Goal: Task Accomplishment & Management: Manage account settings

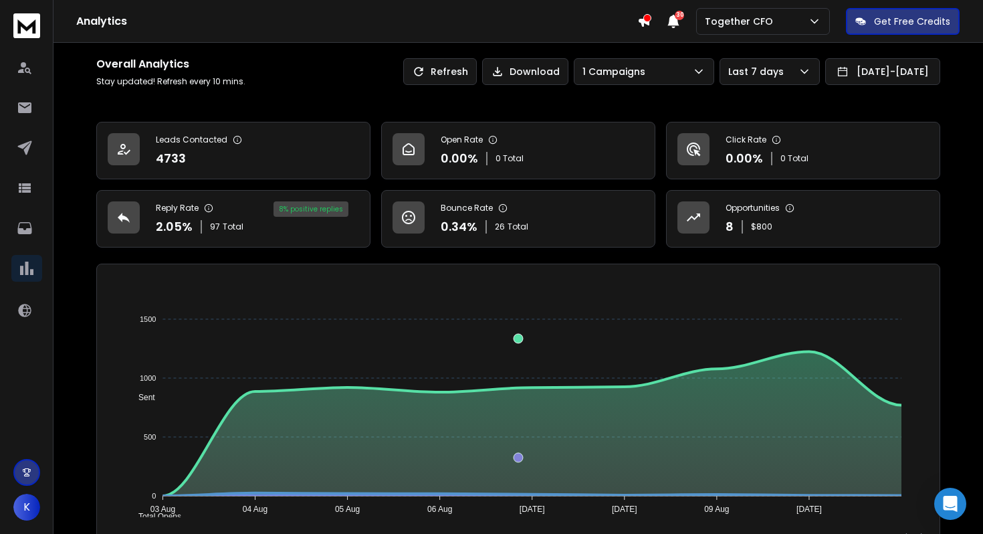
scroll to position [29, 0]
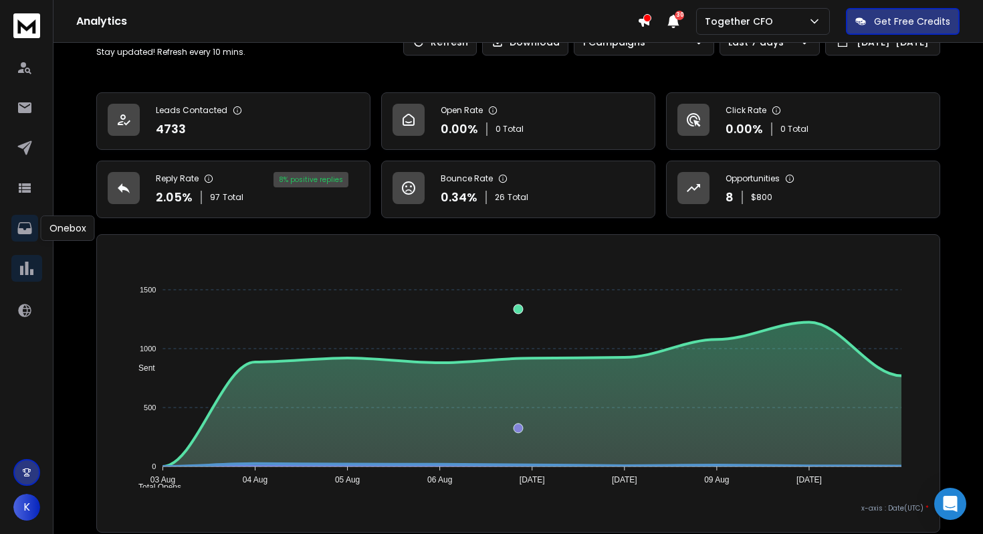
click at [20, 223] on icon at bounding box center [25, 228] width 16 height 16
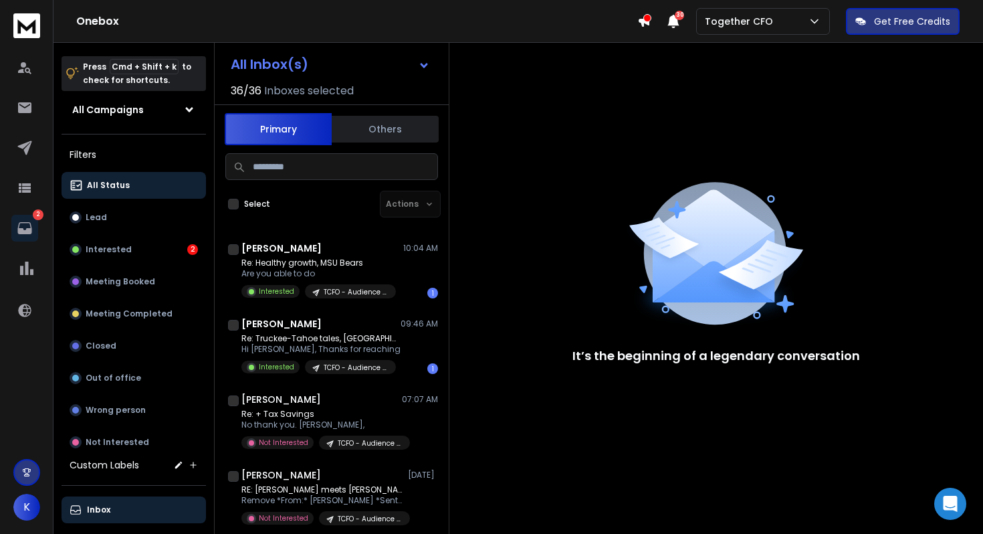
click at [102, 247] on p "Interested" at bounding box center [109, 249] width 46 height 11
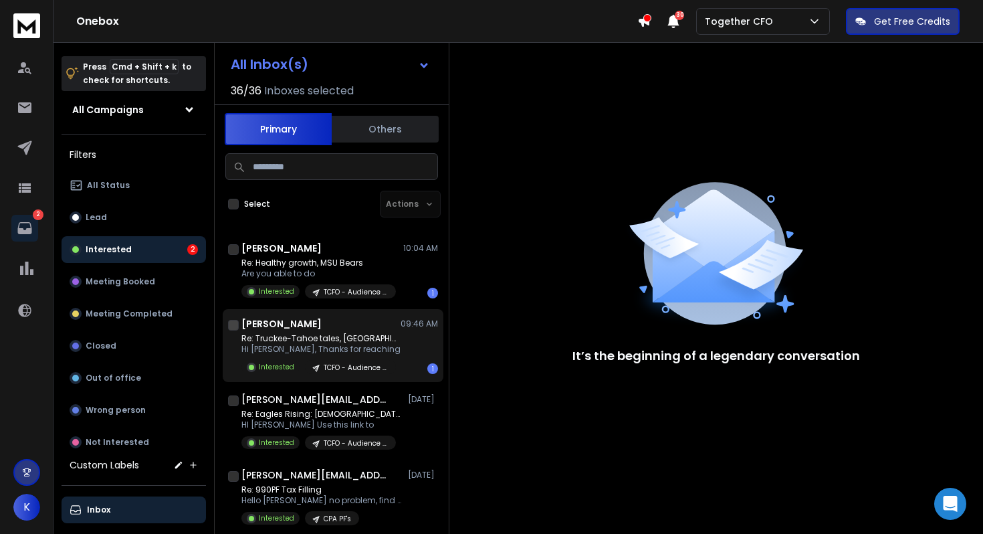
click at [300, 329] on h1 "Katie Shaffer" at bounding box center [281, 323] width 80 height 13
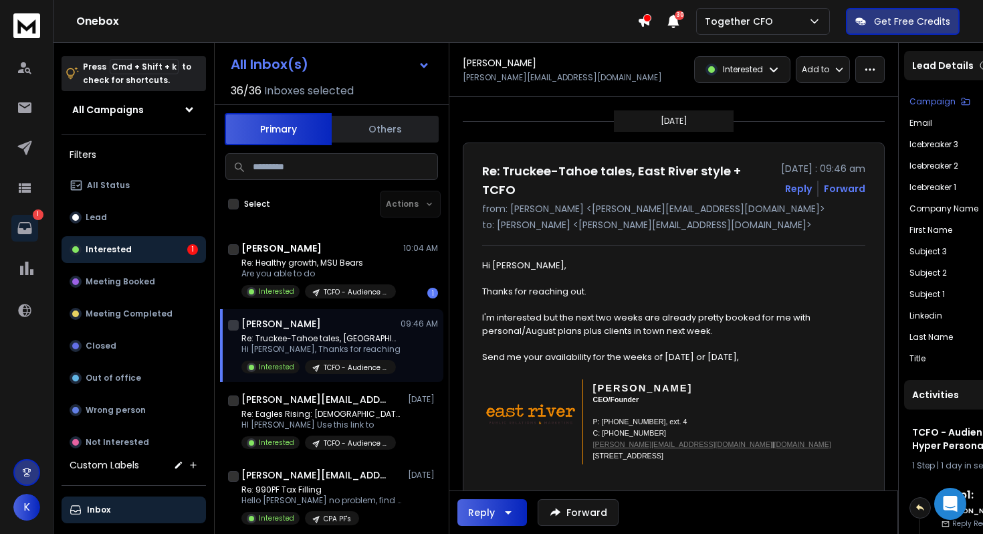
click at [488, 514] on div "Reply" at bounding box center [481, 512] width 27 height 13
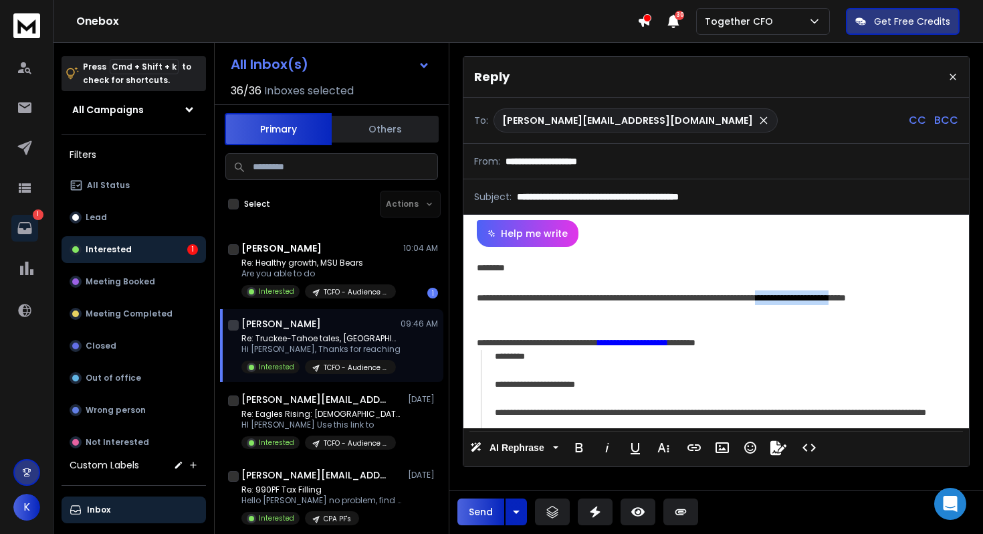
drag, startPoint x: 907, startPoint y: 299, endPoint x: 819, endPoint y: 298, distance: 88.3
click at [819, 298] on div "**********" at bounding box center [714, 297] width 475 height 15
click at [864, 304] on div "**********" at bounding box center [714, 297] width 475 height 15
click at [910, 300] on div "**********" at bounding box center [714, 297] width 475 height 15
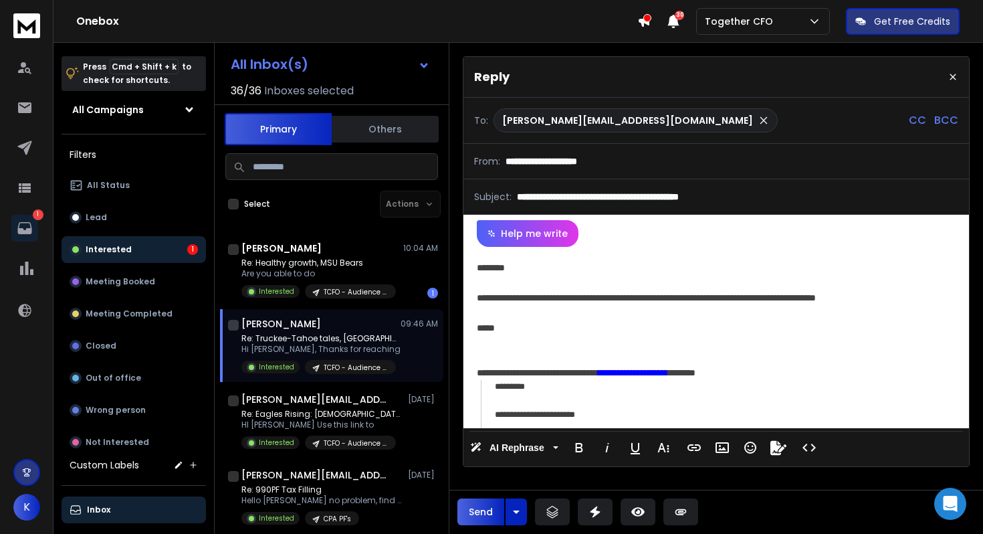
click at [479, 508] on button "Send" at bounding box center [480, 511] width 47 height 27
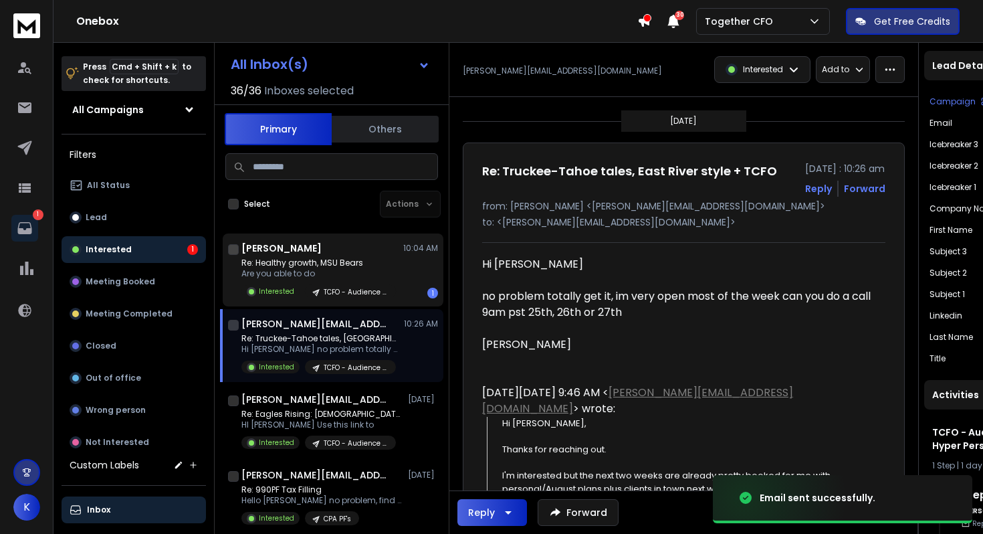
click at [358, 263] on p "Re: Healthy growth, MSU Bears" at bounding box center [318, 262] width 154 height 11
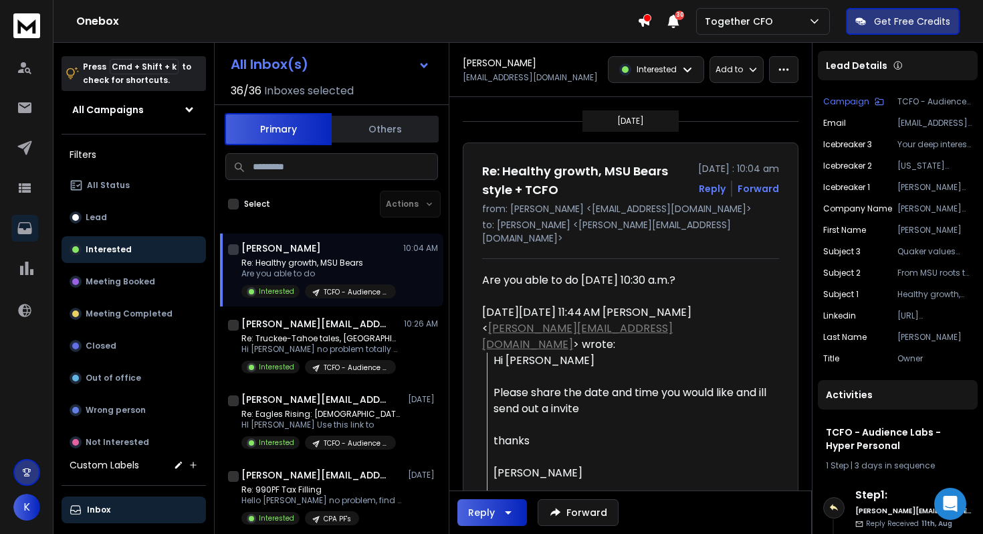
click at [726, 189] on button "Reply" at bounding box center [712, 188] width 27 height 13
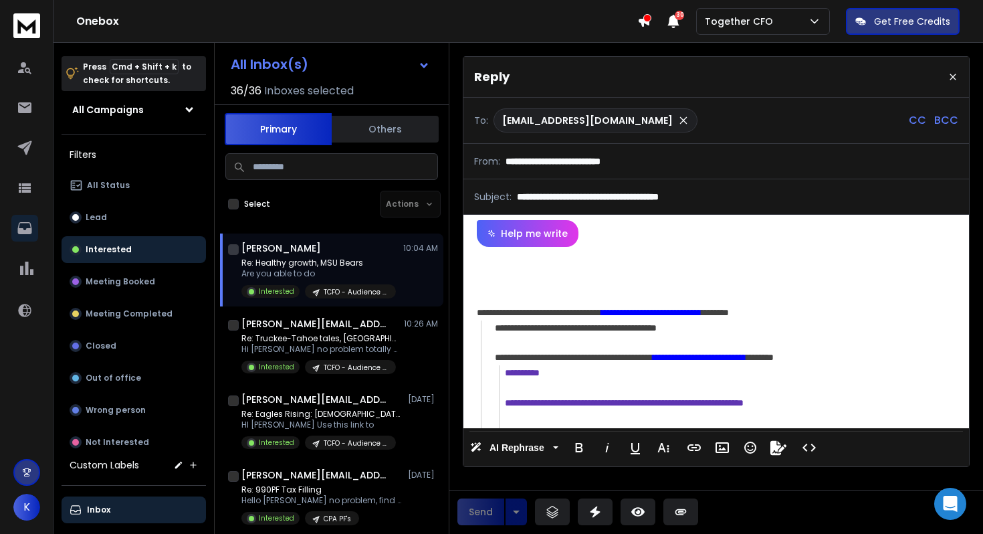
click at [912, 119] on p "CC" at bounding box center [917, 120] width 17 height 16
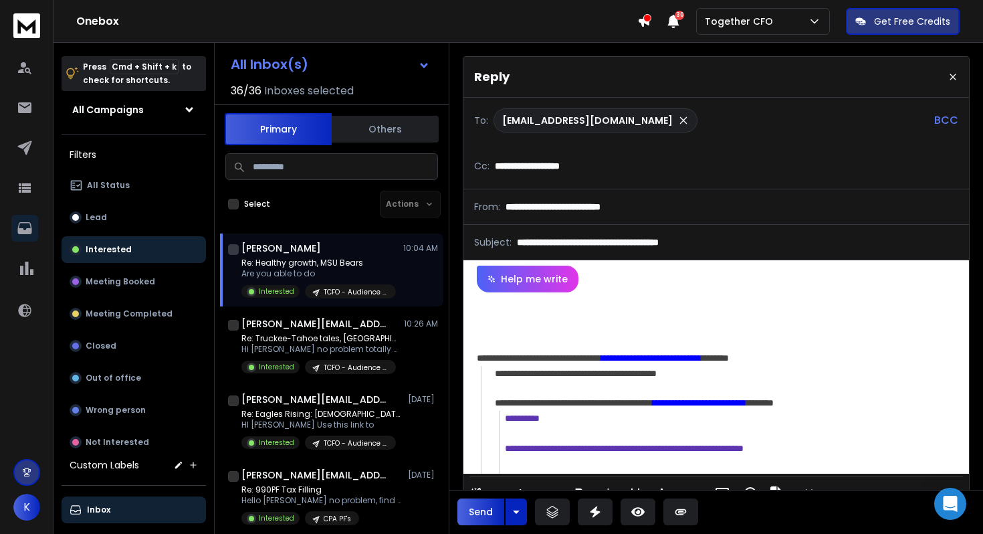
type input "**********"
click at [518, 319] on div "**********" at bounding box center [716, 382] width 506 height 181
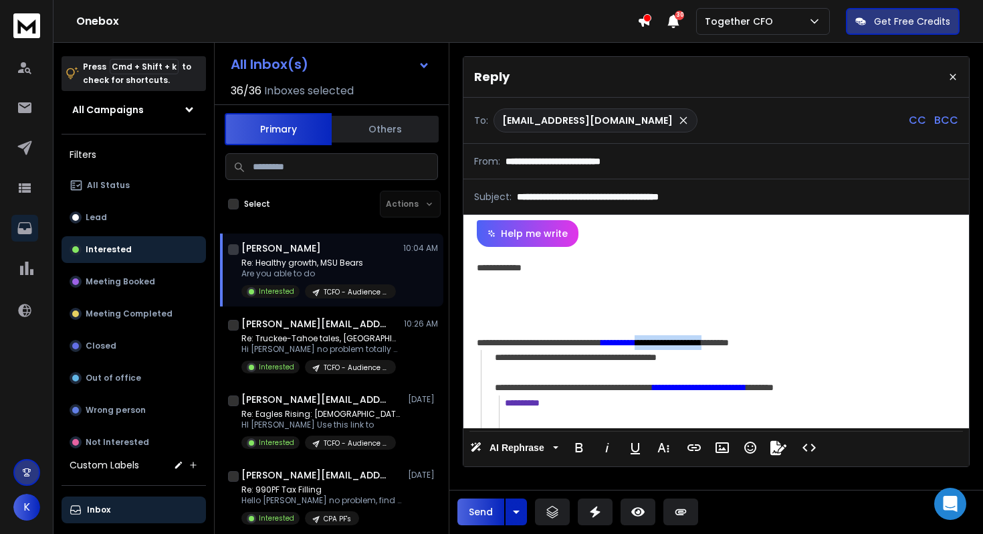
drag, startPoint x: 782, startPoint y: 342, endPoint x: 695, endPoint y: 342, distance: 87.6
click at [695, 342] on div "**********" at bounding box center [714, 342] width 475 height 15
copy link "**********"
click at [526, 289] on div at bounding box center [714, 282] width 475 height 15
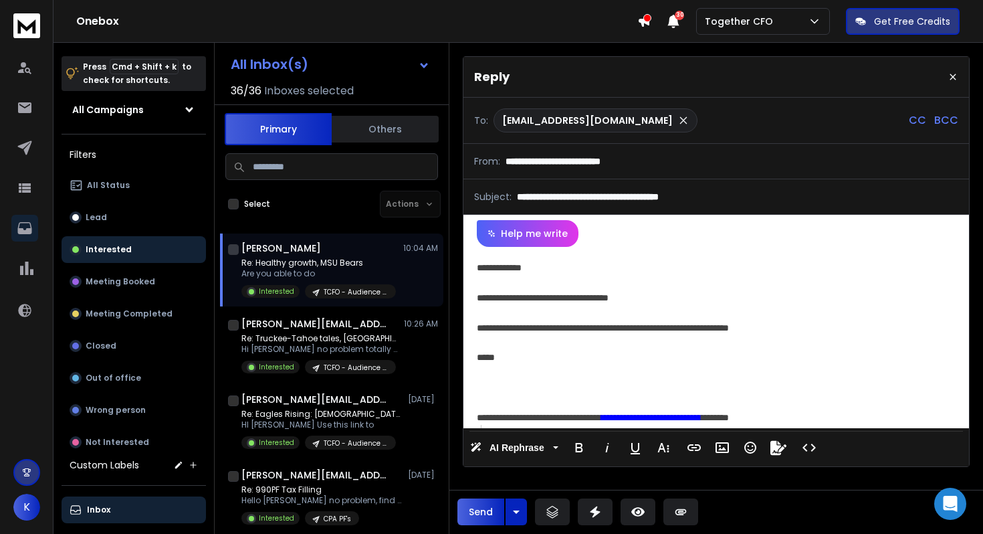
click at [714, 158] on input "**********" at bounding box center [732, 160] width 453 height 13
click at [913, 116] on p "CC" at bounding box center [917, 120] width 17 height 16
click at [720, 325] on div "**********" at bounding box center [714, 337] width 502 height 181
click at [473, 510] on button "Send" at bounding box center [480, 511] width 47 height 27
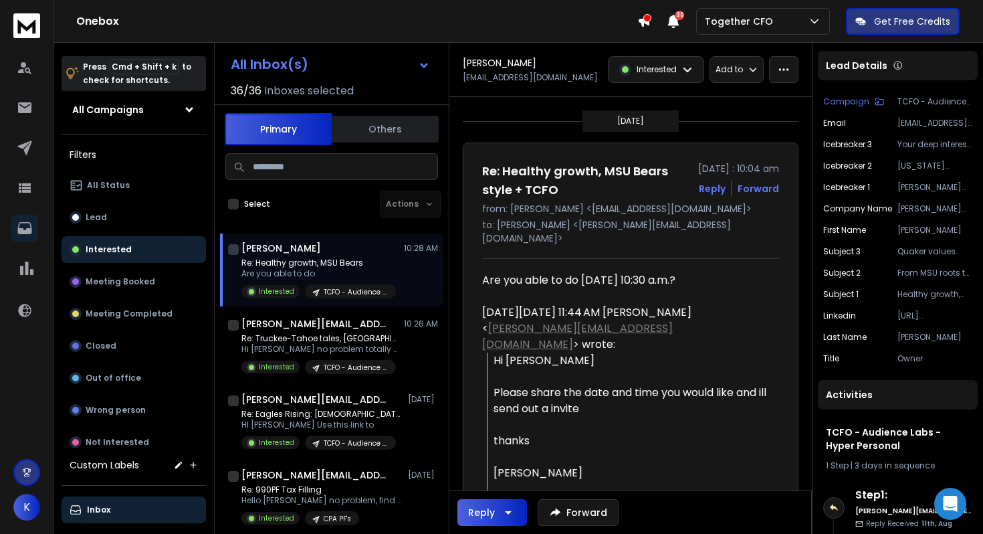
drag, startPoint x: 752, startPoint y: 205, endPoint x: 508, endPoint y: 210, distance: 244.8
click at [508, 210] on p "from: Marissa Williams <mwilliams@rubyjeansjuicery.com>" at bounding box center [630, 208] width 297 height 13
copy p "Marissa Williams <mwilliams@rubyjeansjuicery.com"
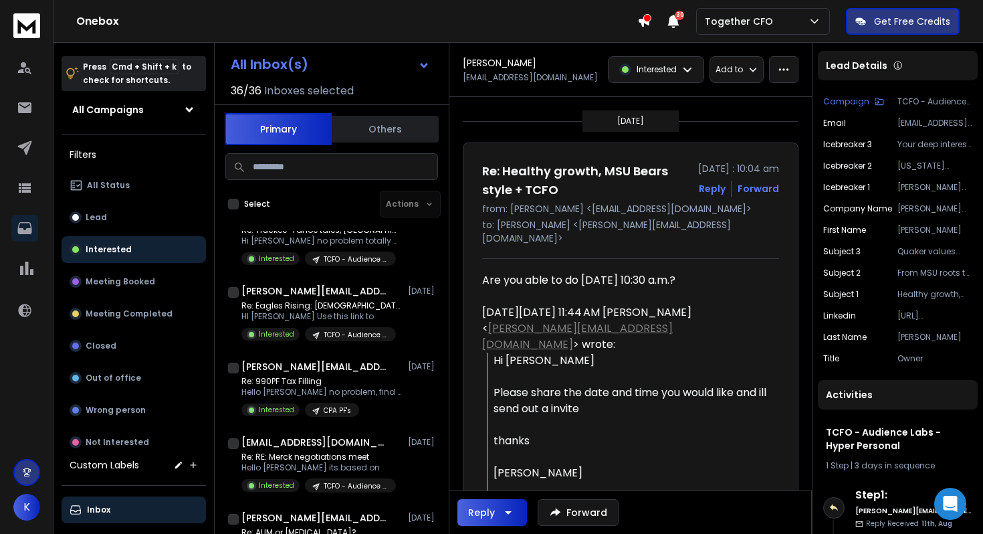
scroll to position [110, 0]
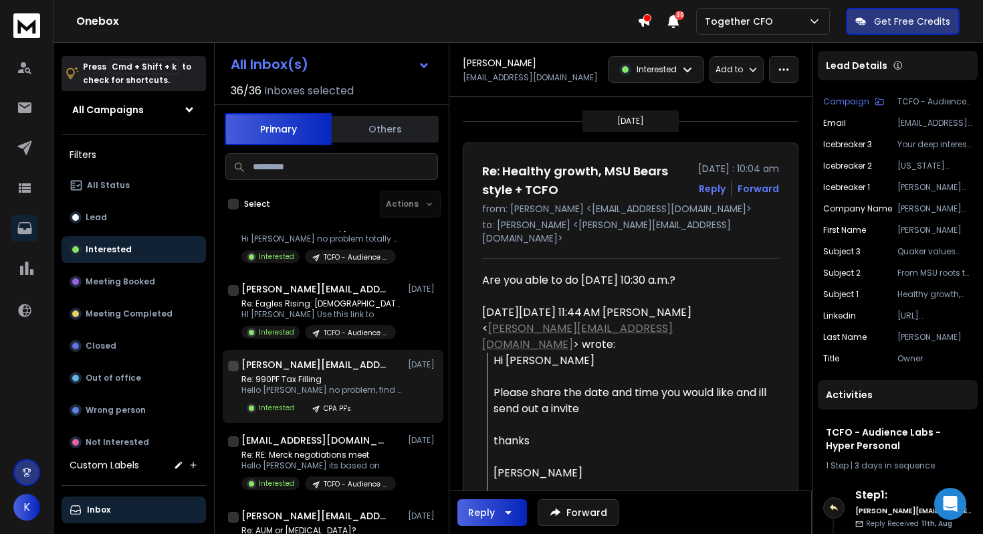
click at [348, 371] on div "keith@arguetacpa.com 10 Aug Re: 990PF Tax Filling Hello Keith no problem, find …" at bounding box center [339, 386] width 197 height 57
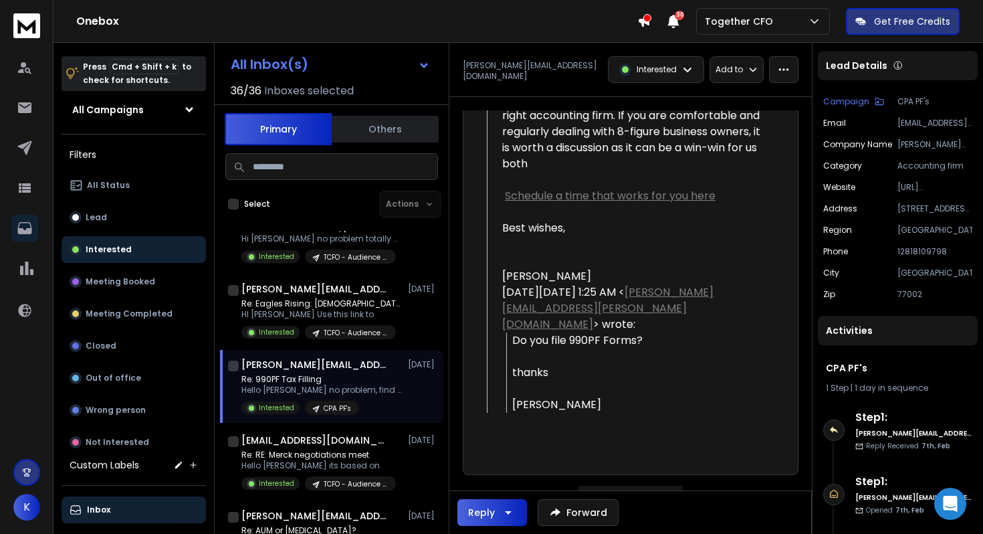
scroll to position [553, 0]
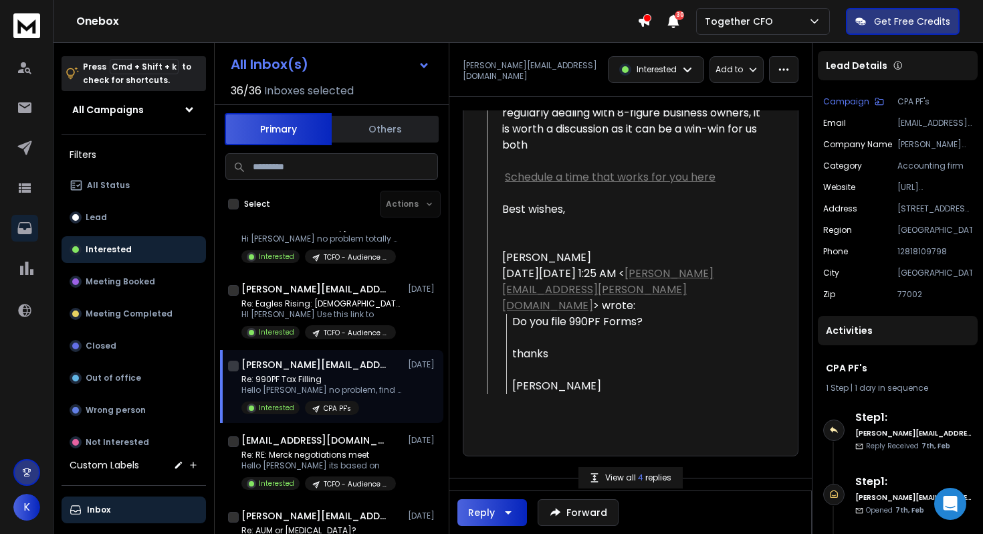
click at [639, 471] on span "4" at bounding box center [641, 476] width 7 height 11
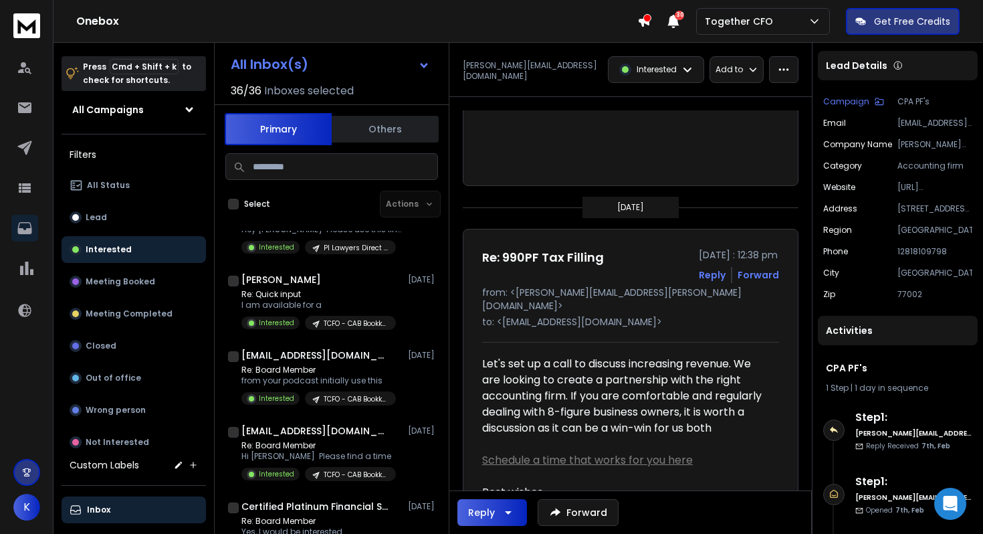
scroll to position [875, 0]
click at [417, 206] on div "Actions" at bounding box center [410, 204] width 61 height 27
click at [430, 208] on div "Actions" at bounding box center [410, 204] width 61 height 27
click at [419, 202] on div "Actions" at bounding box center [410, 204] width 61 height 27
click at [232, 203] on button "SELECT THIS PAGE" at bounding box center [233, 204] width 11 height 11
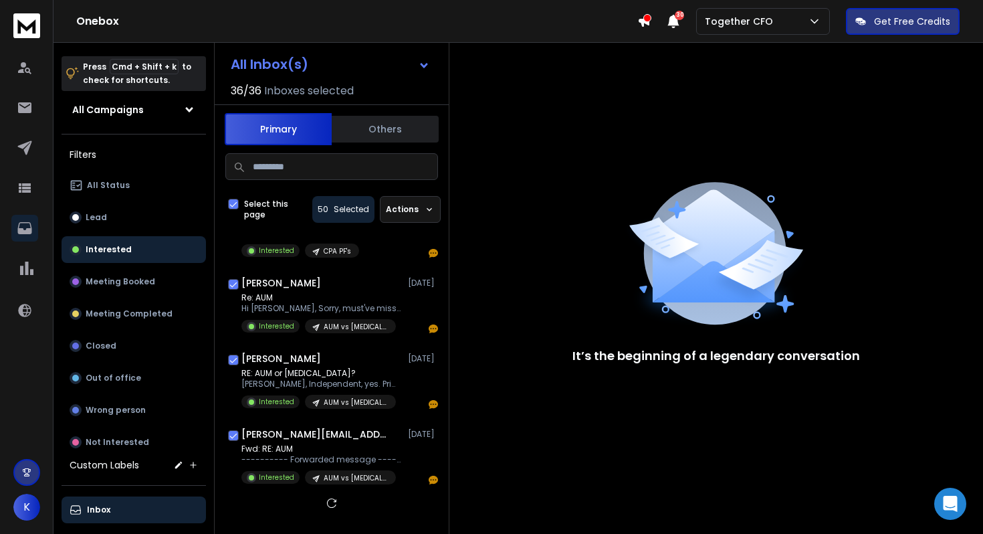
scroll to position [0, 0]
click at [425, 208] on icon "button" at bounding box center [429, 209] width 11 height 11
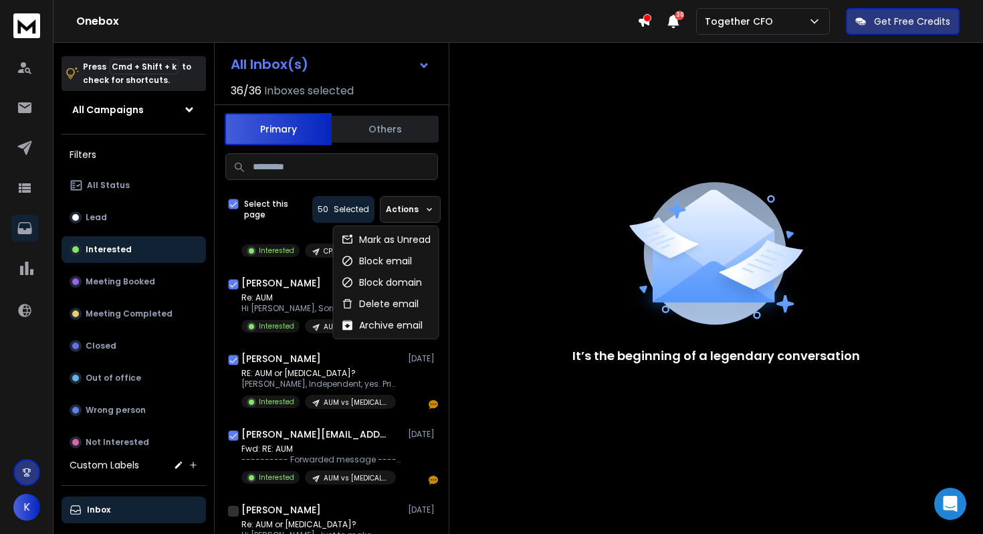
click at [405, 187] on div "Select this page 50 Selected Actions" at bounding box center [332, 206] width 234 height 43
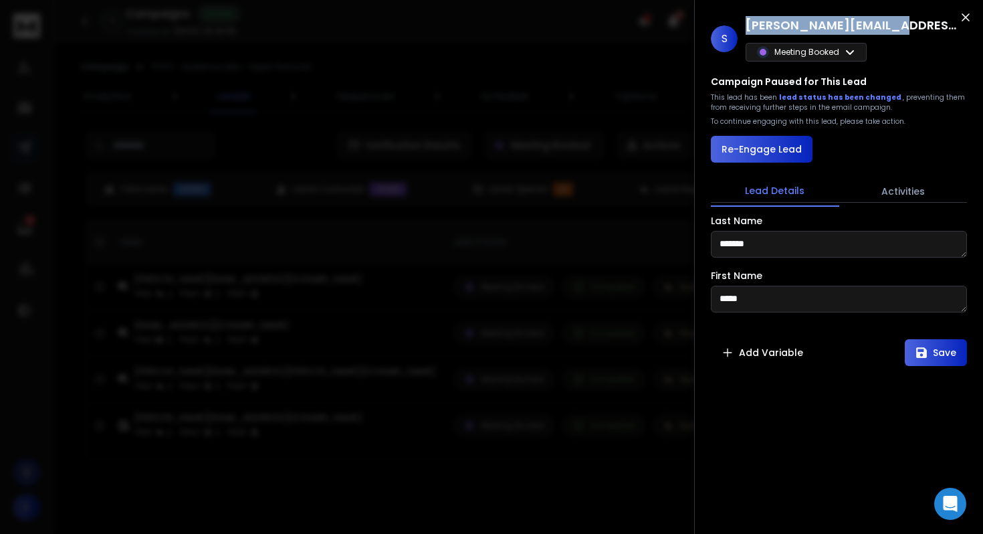
click at [963, 17] on icon "button" at bounding box center [965, 17] width 13 height 13
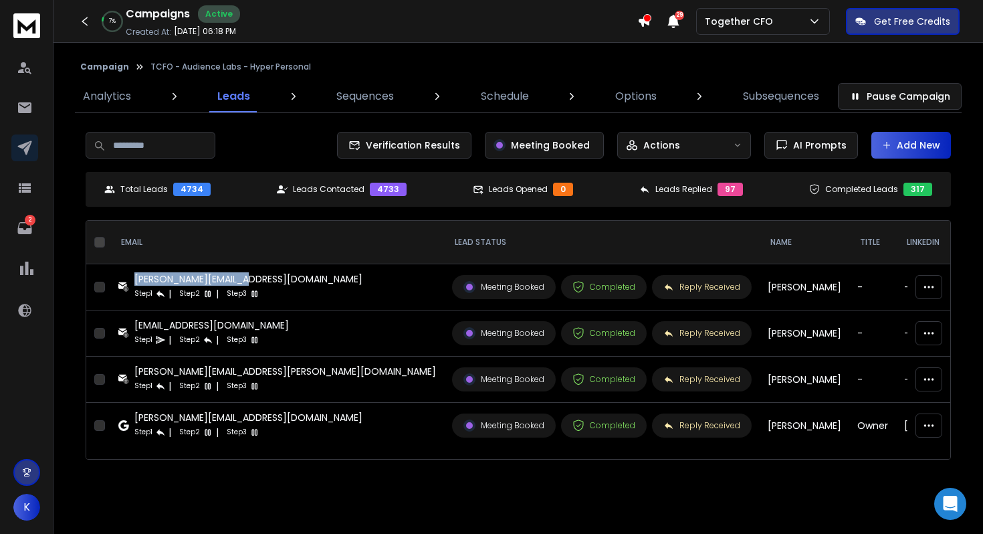
drag, startPoint x: 253, startPoint y: 278, endPoint x: 136, endPoint y: 280, distance: 117.0
click at [136, 280] on div "[PERSON_NAME][EMAIL_ADDRESS][DOMAIN_NAME]" at bounding box center [248, 278] width 228 height 13
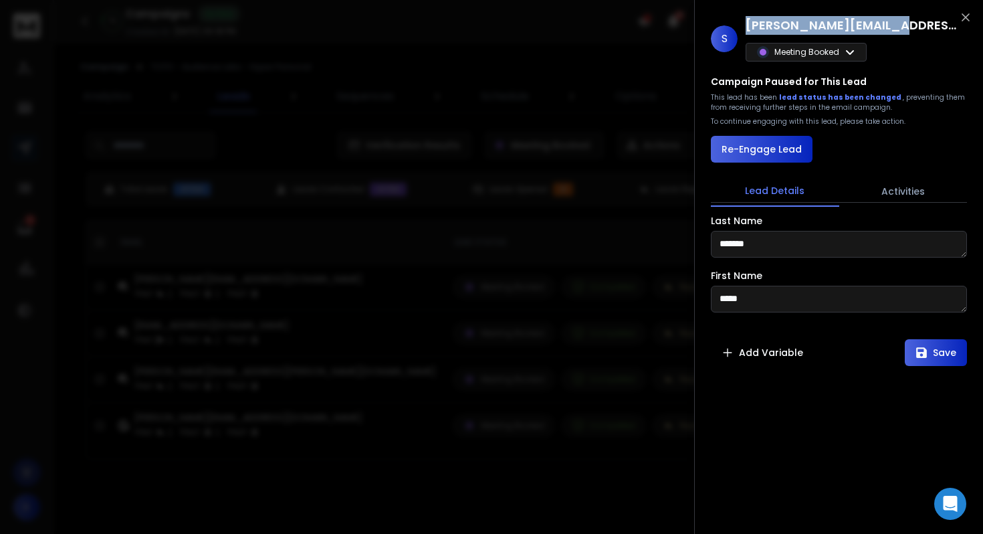
drag, startPoint x: 907, startPoint y: 23, endPoint x: 746, endPoint y: 31, distance: 161.3
click at [746, 31] on div "S [PERSON_NAME][EMAIL_ADDRESS][DOMAIN_NAME] Meeting Booked" at bounding box center [839, 38] width 256 height 45
copy h1 "[PERSON_NAME][EMAIL_ADDRESS][DOMAIN_NAME]"
click at [399, 78] on div at bounding box center [491, 267] width 983 height 534
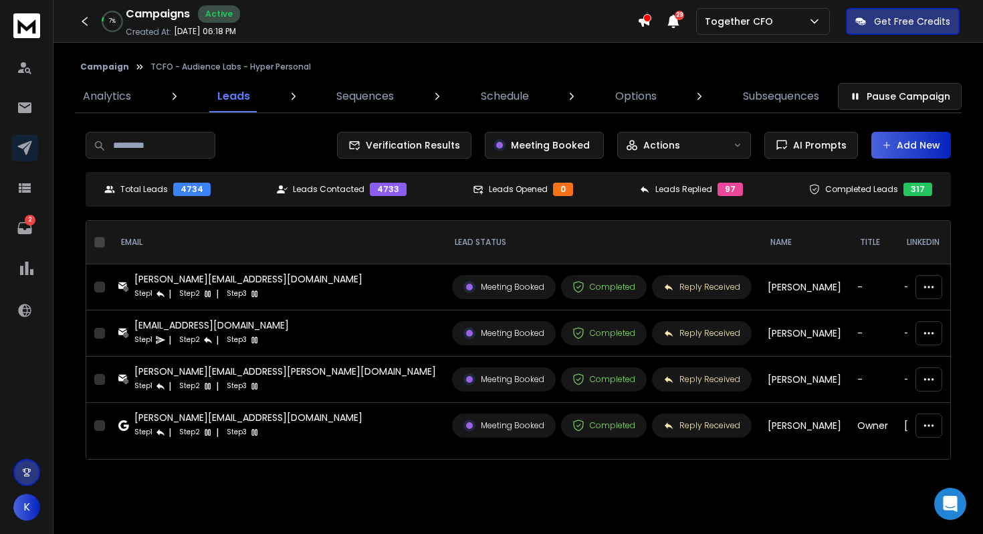
click at [262, 329] on div "[EMAIL_ADDRESS][DOMAIN_NAME]" at bounding box center [211, 324] width 154 height 13
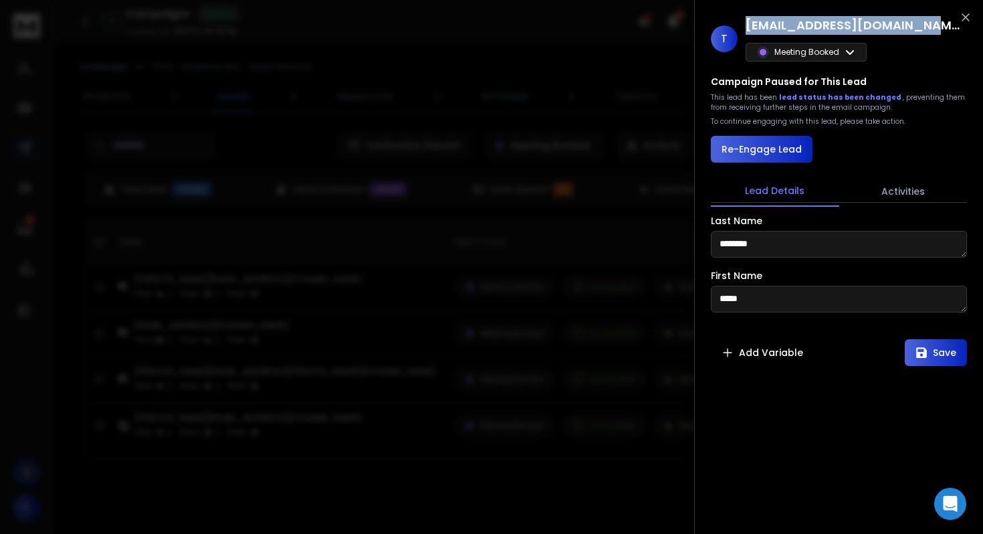
drag, startPoint x: 923, startPoint y: 25, endPoint x: 746, endPoint y: 18, distance: 178.0
click at [746, 18] on div "T [EMAIL_ADDRESS][DOMAIN_NAME] Meeting Booked" at bounding box center [839, 38] width 256 height 45
copy h1 "[EMAIL_ADDRESS][DOMAIN_NAME]"
click at [470, 223] on div at bounding box center [491, 267] width 983 height 534
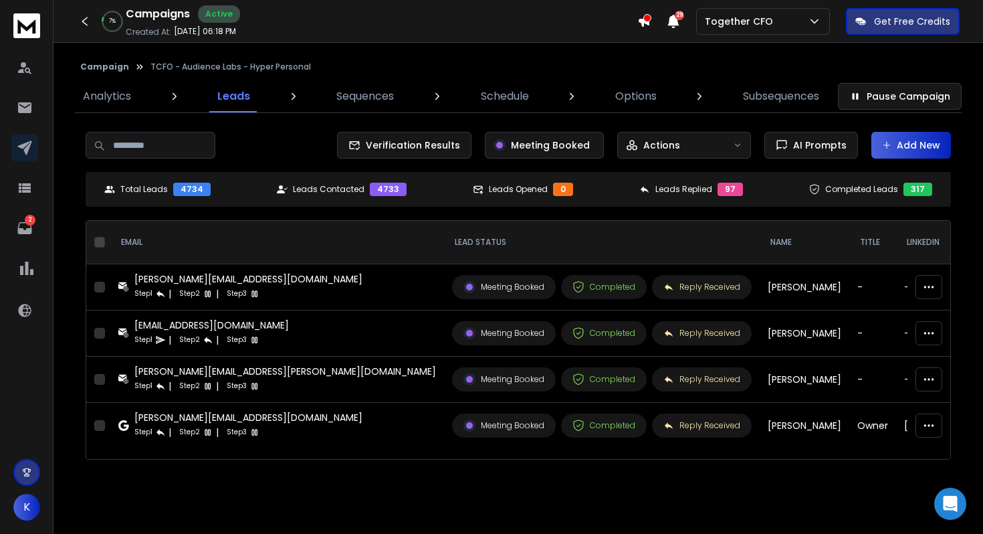
click at [292, 380] on div "Step 1 | Step 2 | Step 3" at bounding box center [285, 385] width 302 height 13
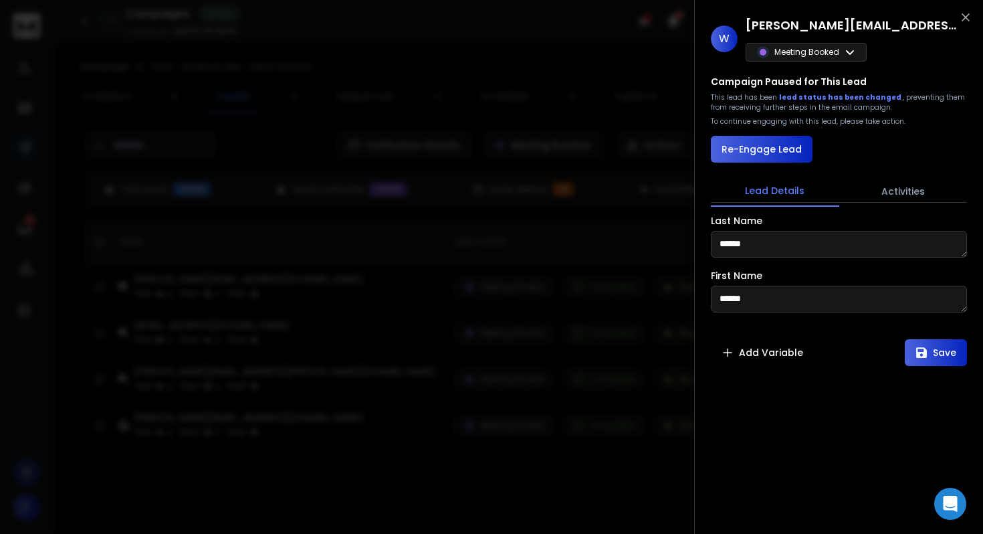
click at [903, 27] on h1 "[PERSON_NAME][EMAIL_ADDRESS][PERSON_NAME][DOMAIN_NAME]" at bounding box center [853, 25] width 214 height 19
copy h1 "[PERSON_NAME][EMAIL_ADDRESS][PERSON_NAME][DOMAIN_NAME]"
click at [796, 244] on textarea "******" at bounding box center [839, 244] width 256 height 27
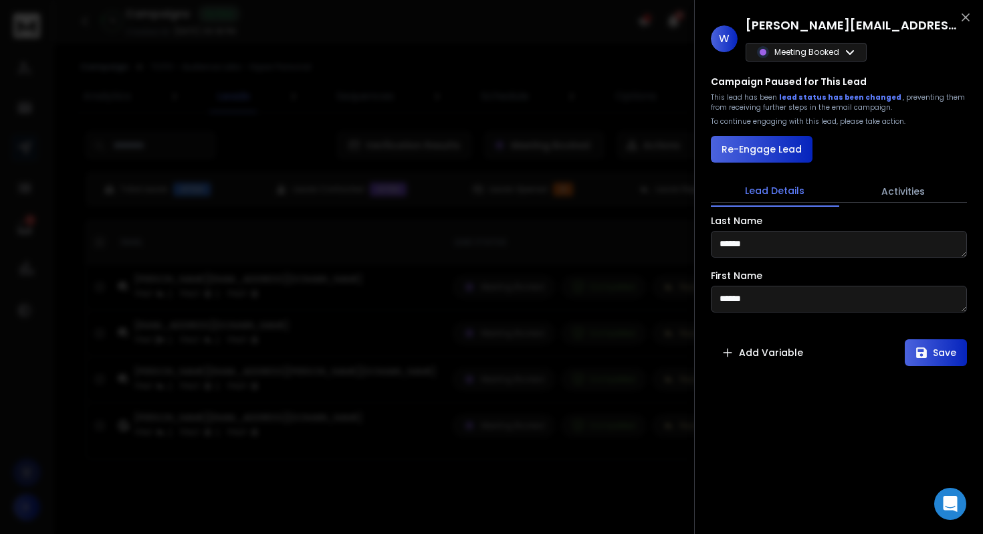
click at [796, 244] on textarea "******" at bounding box center [839, 244] width 256 height 27
click at [905, 27] on h1 "[PERSON_NAME][EMAIL_ADDRESS][PERSON_NAME][DOMAIN_NAME]" at bounding box center [853, 25] width 214 height 19
copy h1 "[PERSON_NAME][EMAIL_ADDRESS][PERSON_NAME][DOMAIN_NAME]"
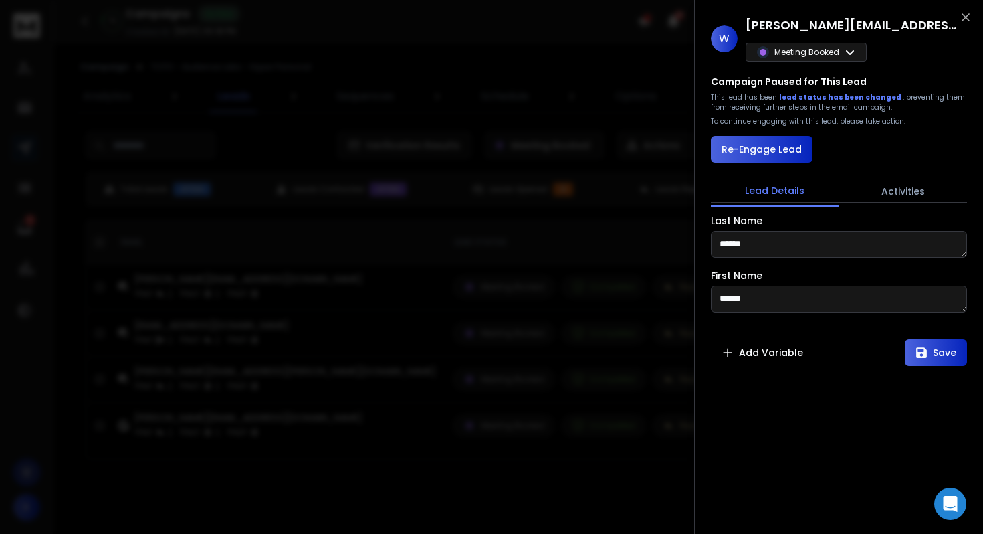
click at [350, 157] on div at bounding box center [491, 267] width 983 height 534
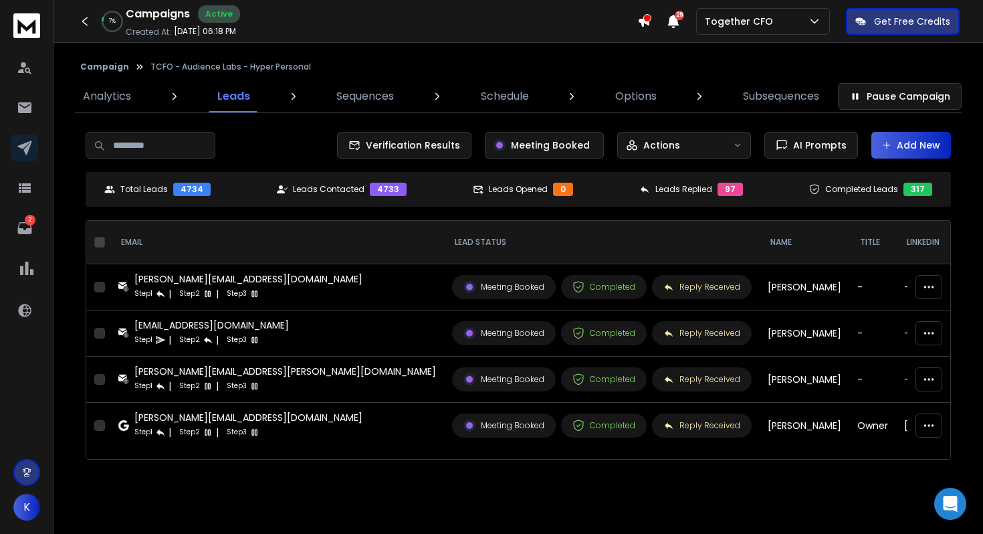
click at [225, 417] on div "[PERSON_NAME][EMAIL_ADDRESS][DOMAIN_NAME]" at bounding box center [248, 417] width 228 height 13
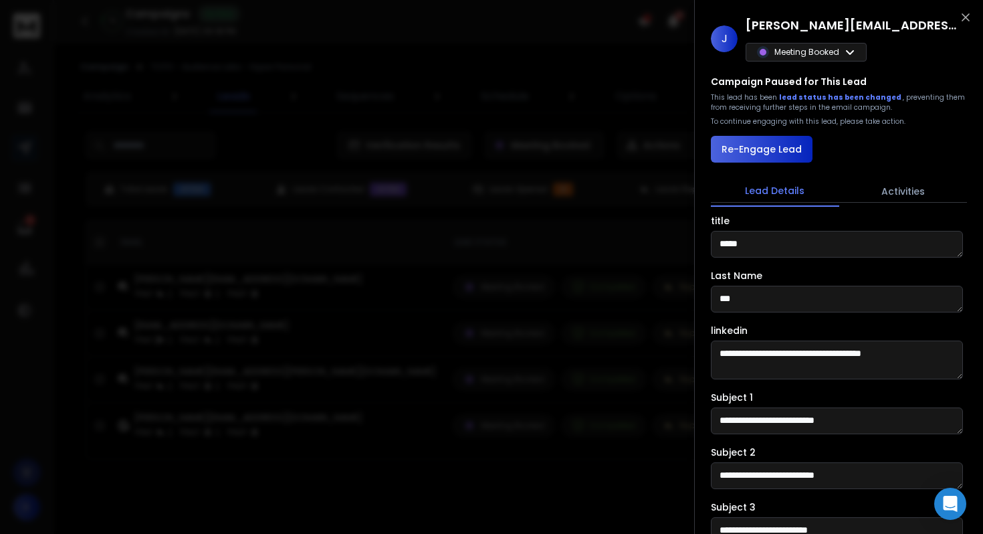
click at [819, 22] on h1 "[PERSON_NAME][EMAIL_ADDRESS][DOMAIN_NAME]" at bounding box center [853, 25] width 214 height 19
copy h1 "[PERSON_NAME][EMAIL_ADDRESS][DOMAIN_NAME]"
click at [457, 208] on div at bounding box center [491, 267] width 983 height 534
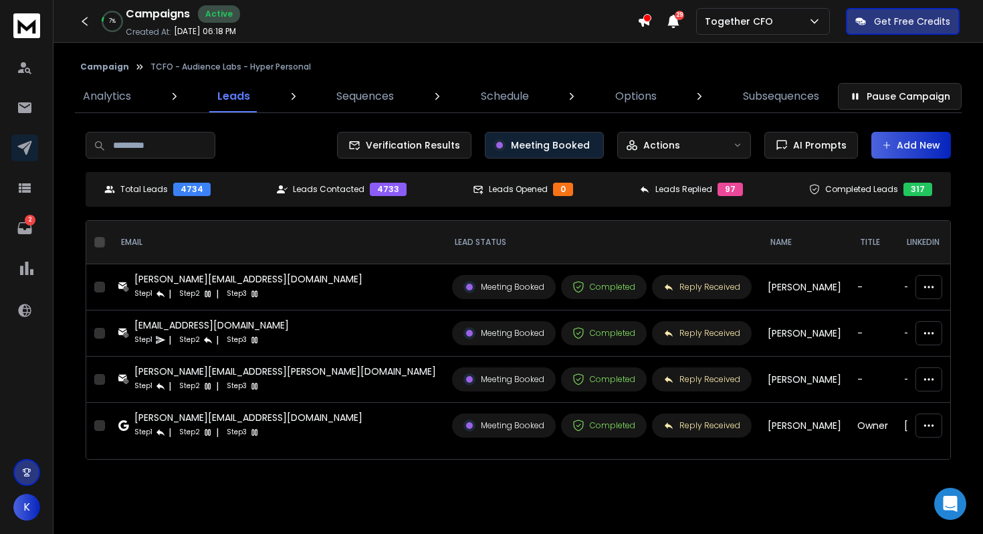
click at [562, 149] on p "Meeting Booked" at bounding box center [550, 144] width 79 height 13
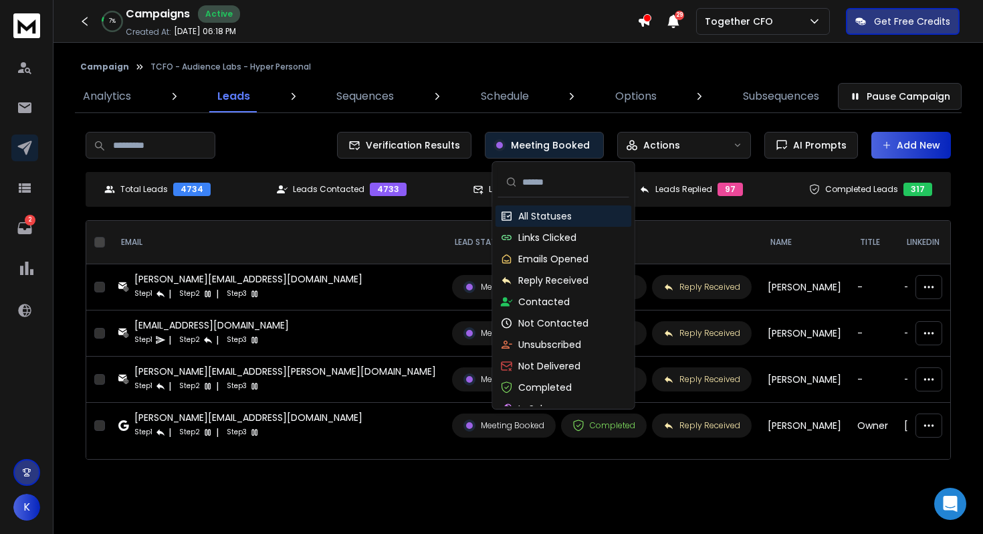
click at [562, 149] on p "Meeting Booked" at bounding box center [550, 144] width 79 height 13
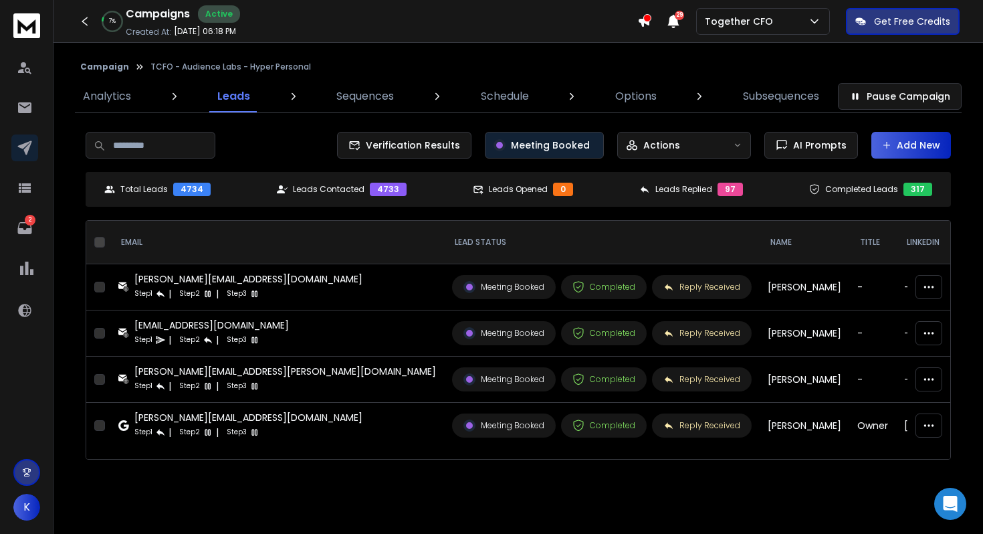
click at [554, 146] on p "Meeting Booked" at bounding box center [550, 144] width 79 height 13
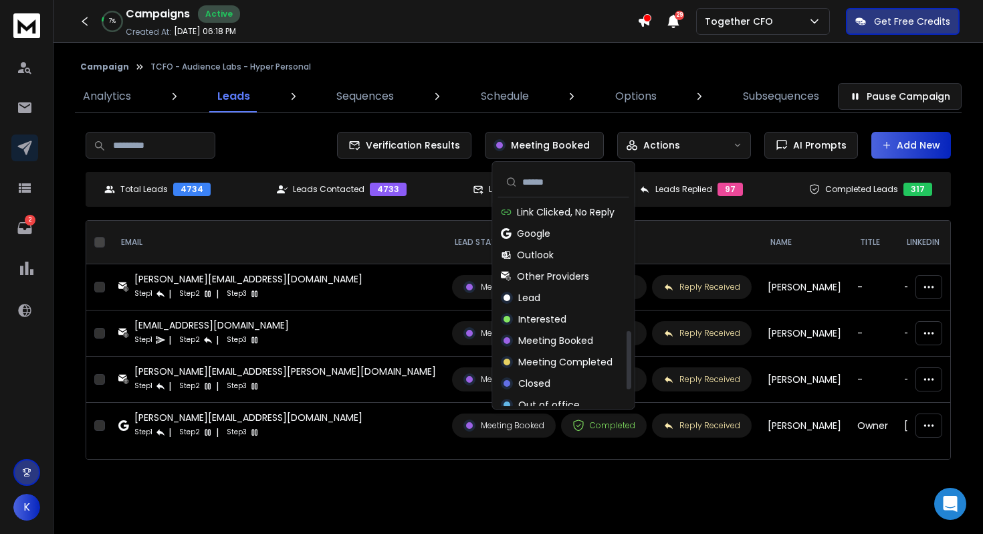
scroll to position [433, 0]
click at [556, 320] on p "Interested" at bounding box center [542, 318] width 48 height 13
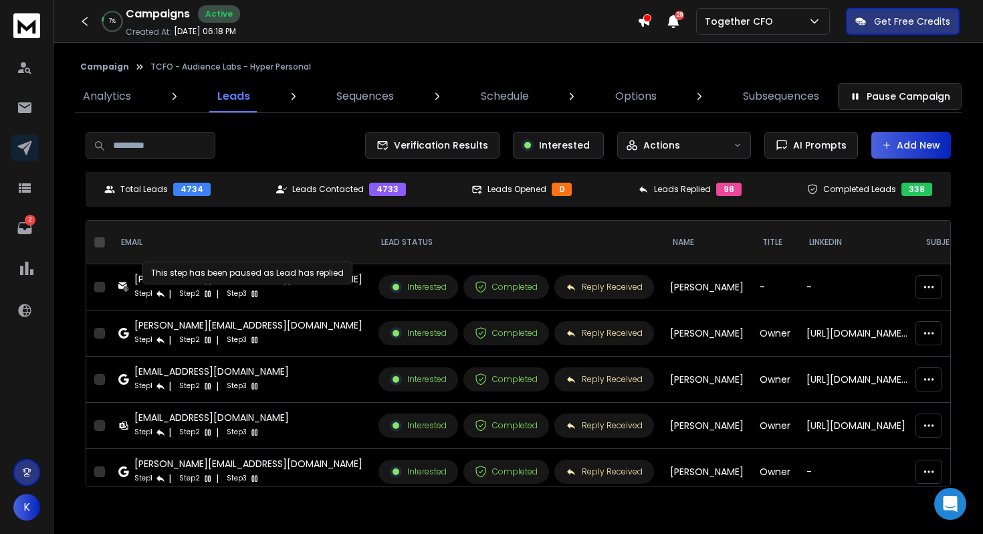
click at [259, 280] on div "This step has been paused as Lead has replied" at bounding box center [247, 272] width 210 height 23
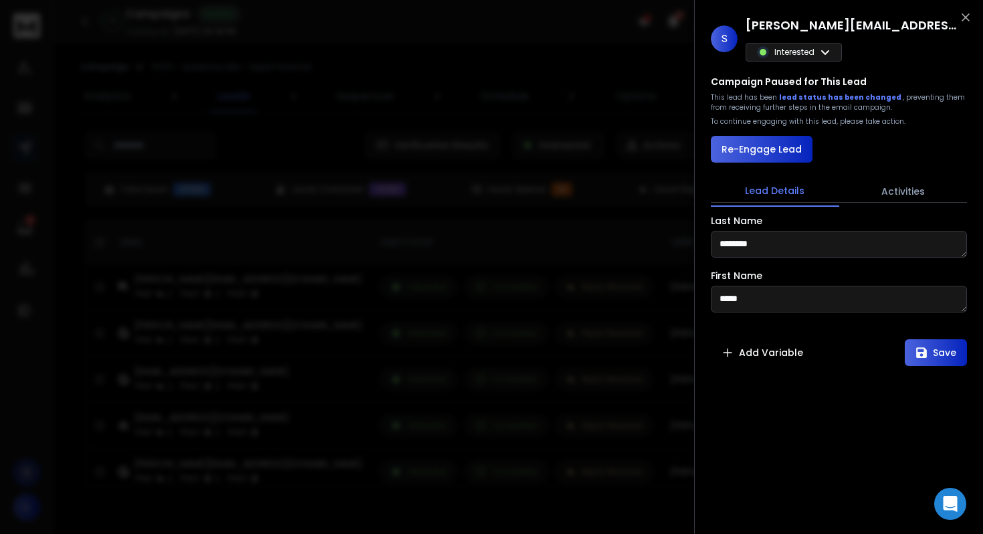
click at [873, 26] on h1 "[PERSON_NAME][EMAIL_ADDRESS][DOMAIN_NAME]" at bounding box center [853, 25] width 214 height 19
copy h1 "[PERSON_NAME][EMAIL_ADDRESS][DOMAIN_NAME]"
click at [477, 142] on div at bounding box center [491, 267] width 983 height 534
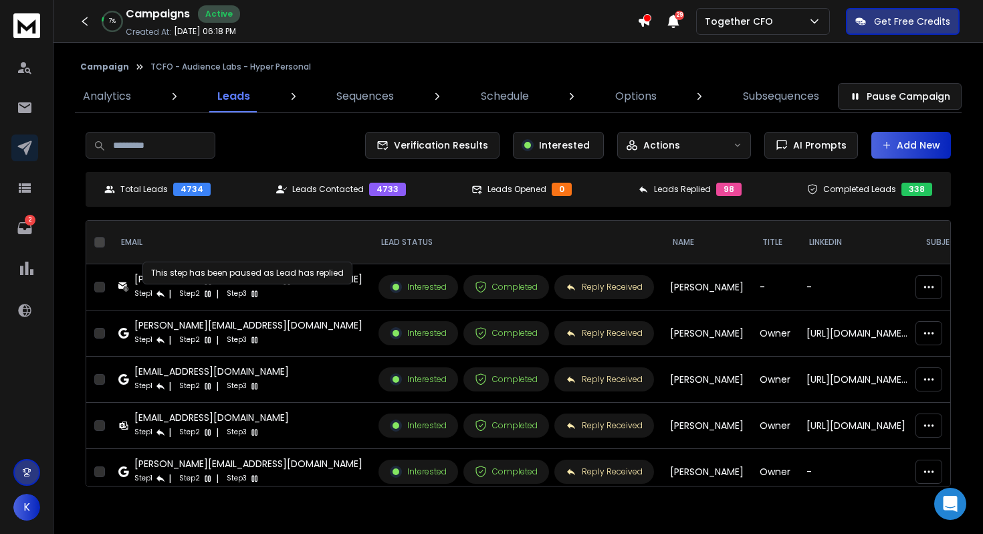
scroll to position [19, 0]
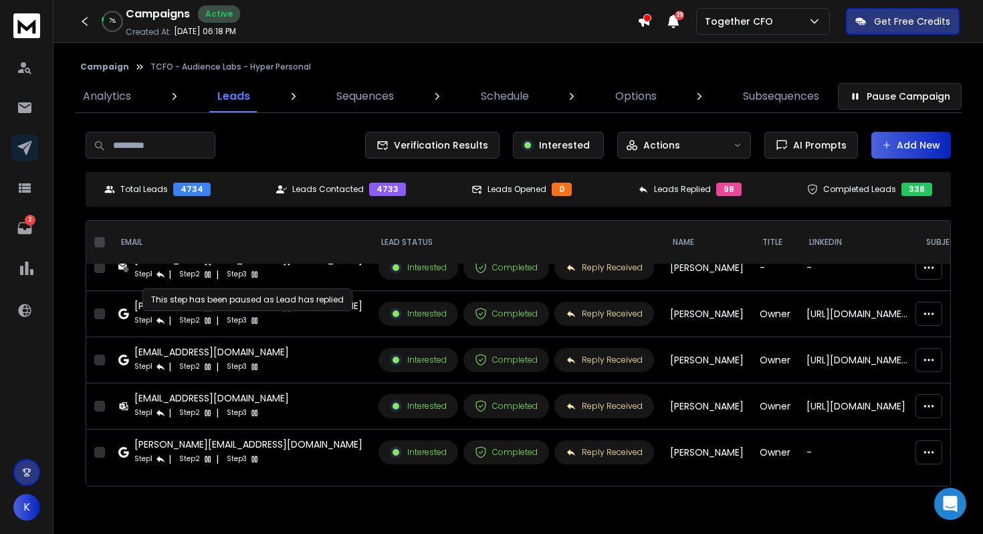
click at [262, 308] on div "This step has been paused as Lead has replied" at bounding box center [247, 299] width 210 height 23
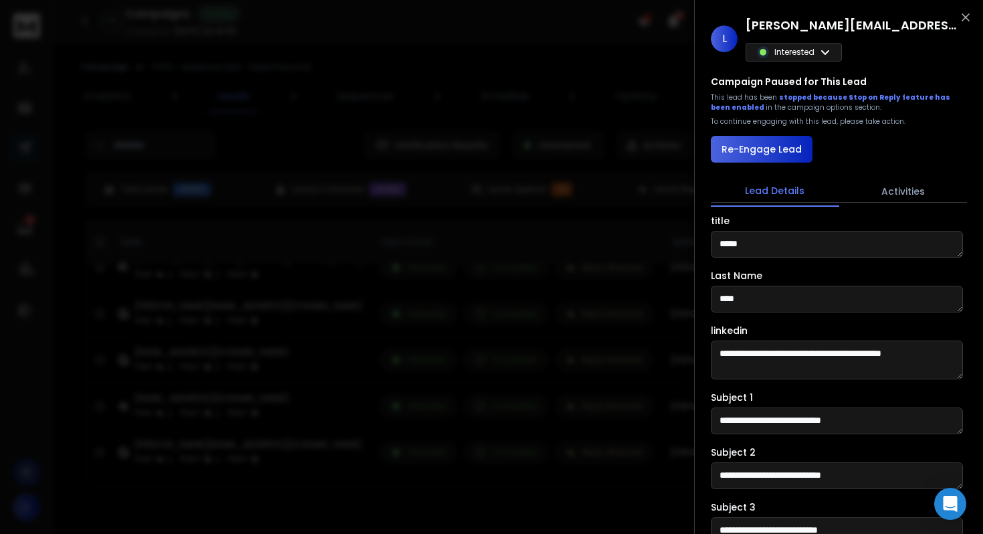
click at [827, 29] on h1 "[PERSON_NAME][EMAIL_ADDRESS][DOMAIN_NAME]" at bounding box center [853, 25] width 214 height 19
click at [827, 30] on h1 "[PERSON_NAME][EMAIL_ADDRESS][DOMAIN_NAME]" at bounding box center [853, 25] width 214 height 19
copy h1 "[PERSON_NAME][EMAIL_ADDRESS][DOMAIN_NAME]"
click at [417, 215] on div at bounding box center [491, 267] width 983 height 534
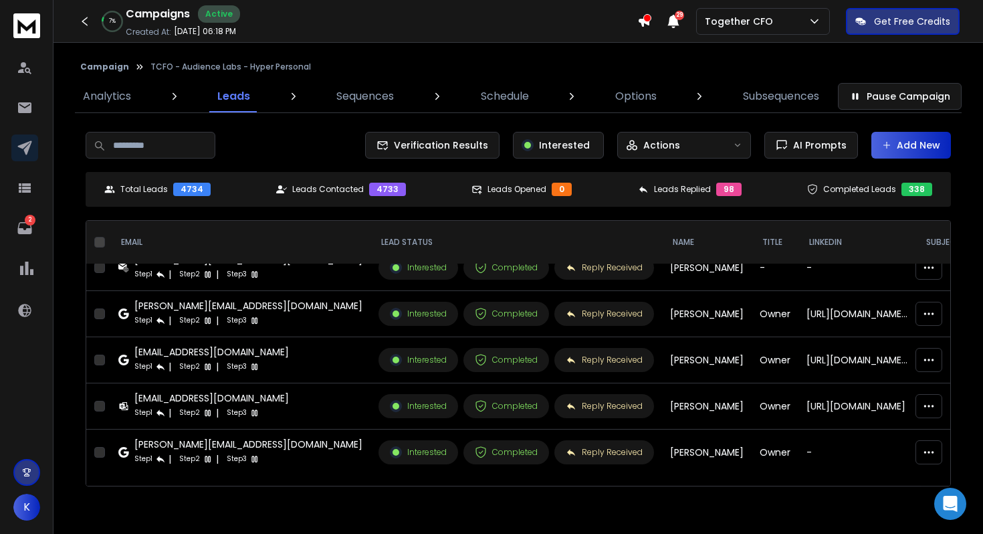
click at [253, 352] on div "[EMAIL_ADDRESS][DOMAIN_NAME]" at bounding box center [211, 351] width 154 height 13
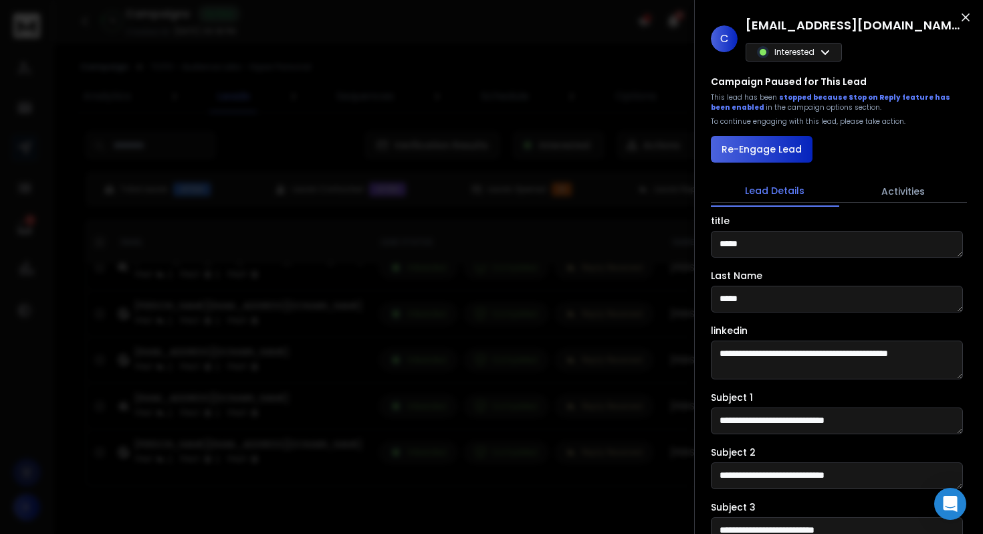
click at [966, 17] on icon "button" at bounding box center [965, 17] width 13 height 13
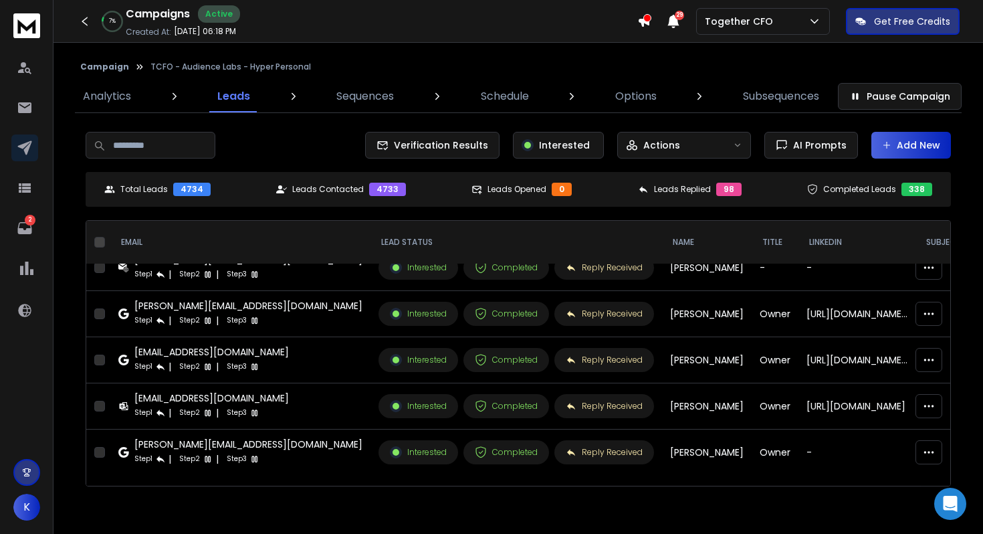
click at [928, 364] on icon "button" at bounding box center [929, 360] width 12 height 12
click at [251, 350] on div "[EMAIL_ADDRESS][DOMAIN_NAME]" at bounding box center [211, 351] width 154 height 13
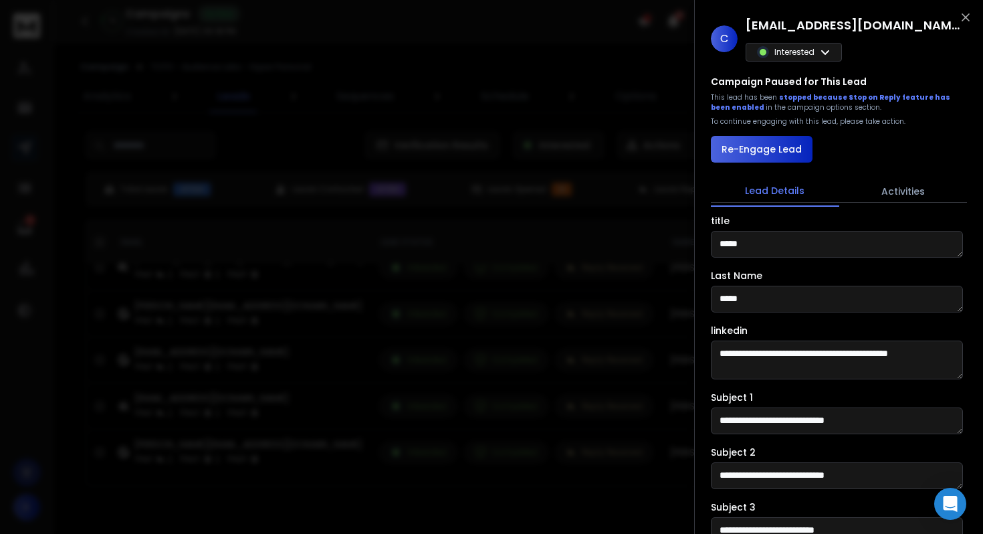
click at [809, 59] on body "Your warmest leads are on your site – Turn visits into conversations Reach Out …" at bounding box center [491, 267] width 983 height 534
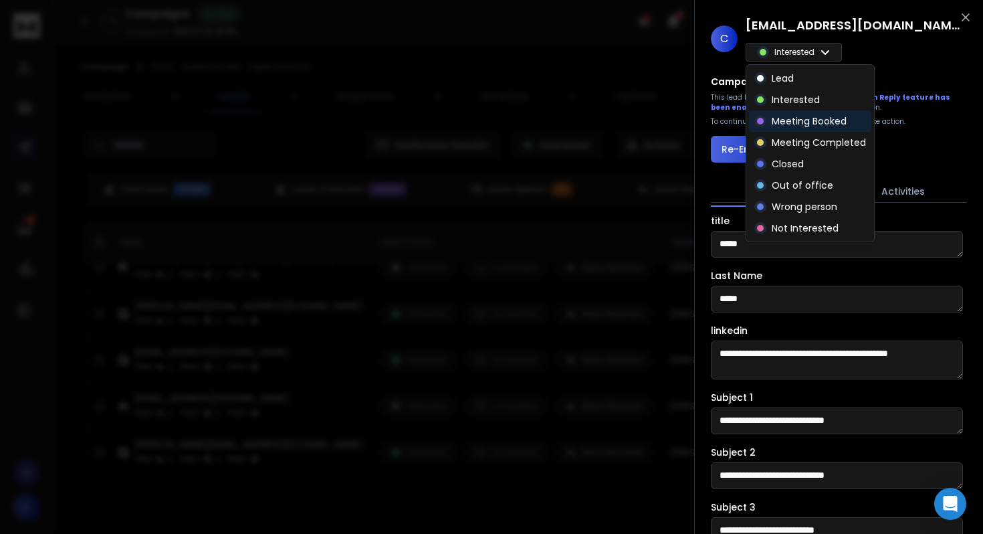
click at [799, 122] on p "Meeting Booked" at bounding box center [809, 120] width 75 height 13
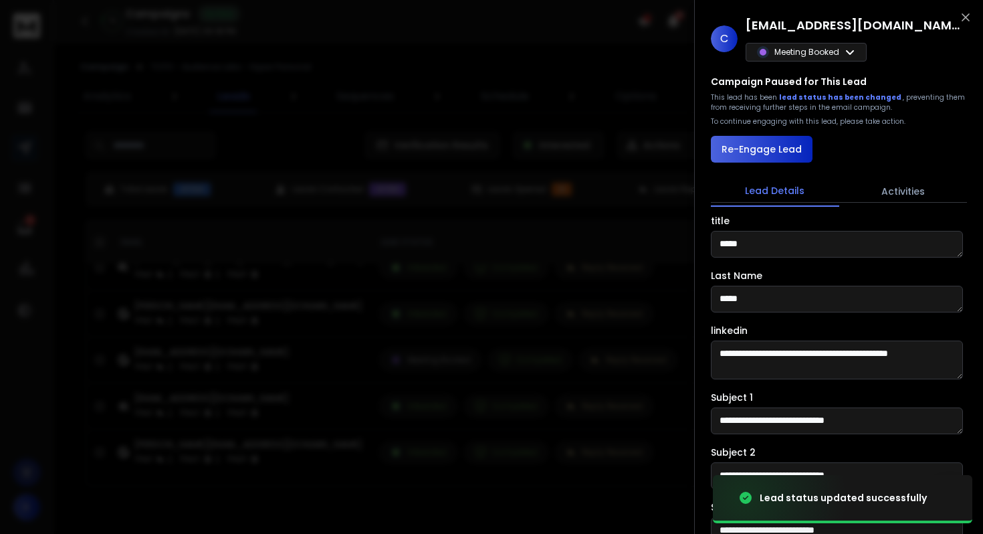
click at [576, 197] on div at bounding box center [491, 267] width 983 height 534
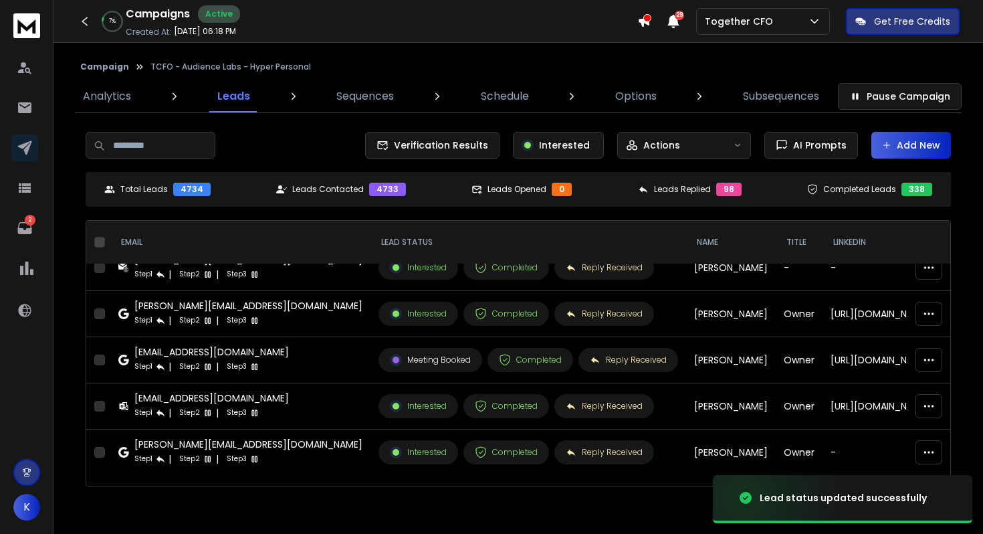
click at [202, 398] on div "[EMAIL_ADDRESS][DOMAIN_NAME]" at bounding box center [211, 397] width 154 height 13
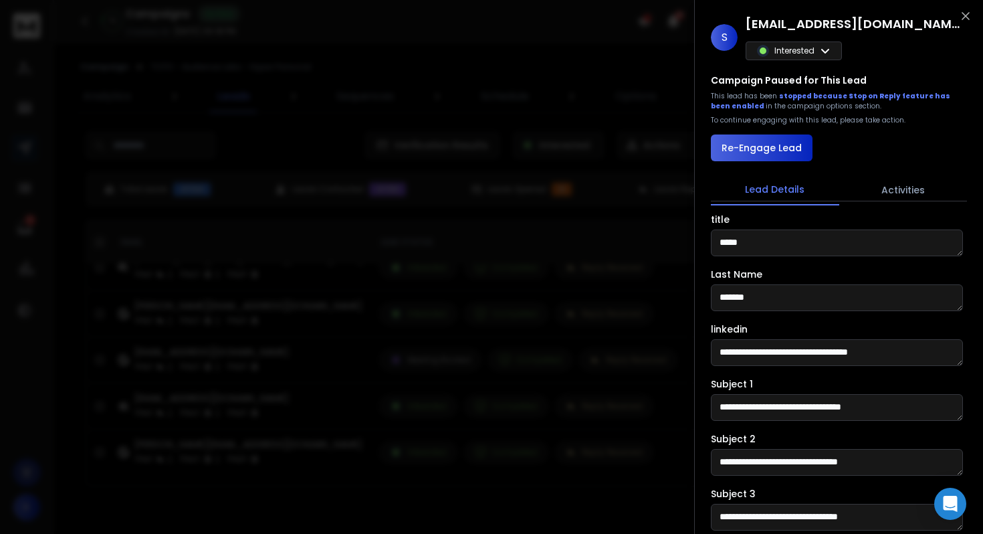
scroll to position [0, 0]
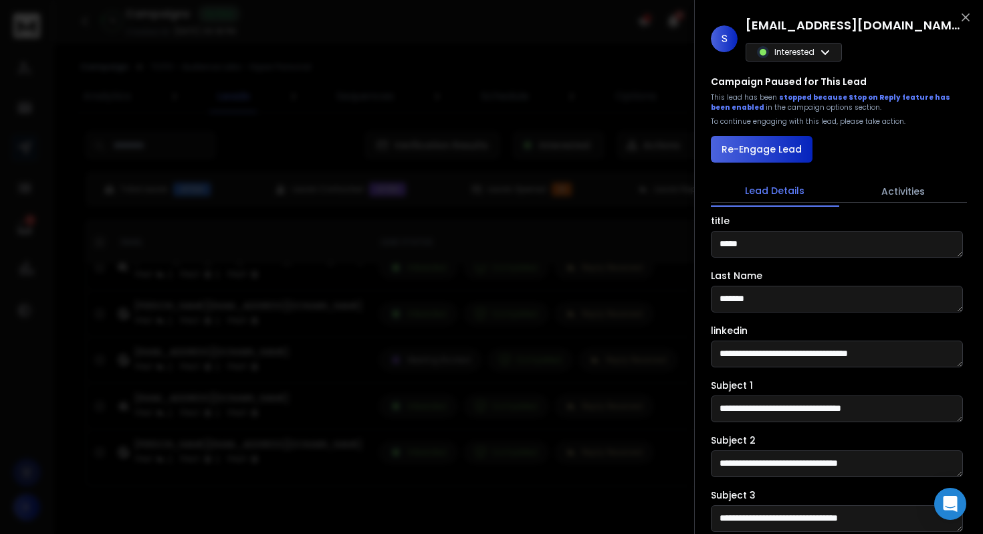
click at [895, 187] on button "Activities" at bounding box center [903, 191] width 128 height 29
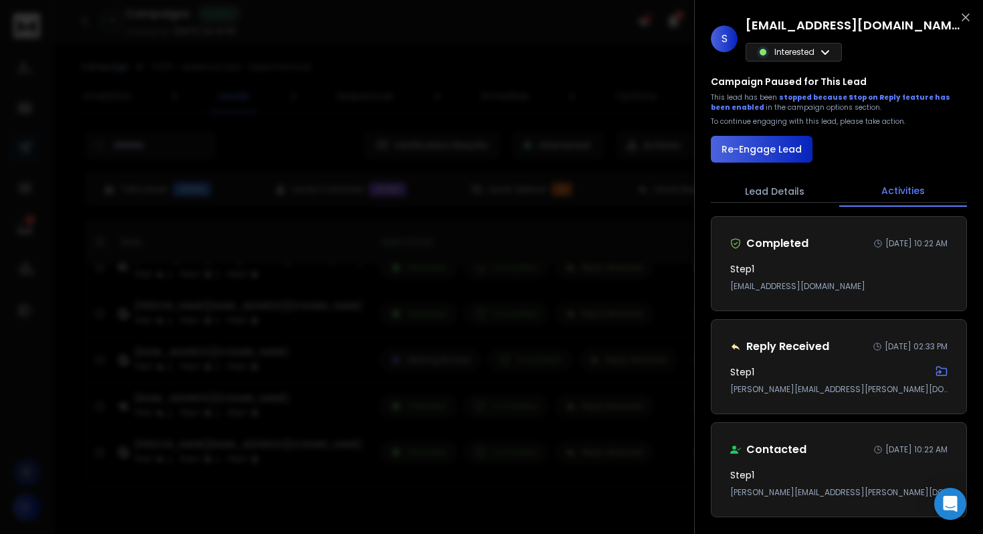
click at [877, 267] on div "Step 1" at bounding box center [838, 268] width 217 height 13
click at [833, 380] on div "Reply Received [DATE] 02:33 PM Step 1 [PERSON_NAME][EMAIL_ADDRESS][PERSON_NAME]…" at bounding box center [838, 366] width 217 height 56
click at [945, 371] on icon at bounding box center [942, 371] width 12 height 12
click at [835, 27] on h1 "[EMAIL_ADDRESS][DOMAIN_NAME]" at bounding box center [853, 25] width 214 height 19
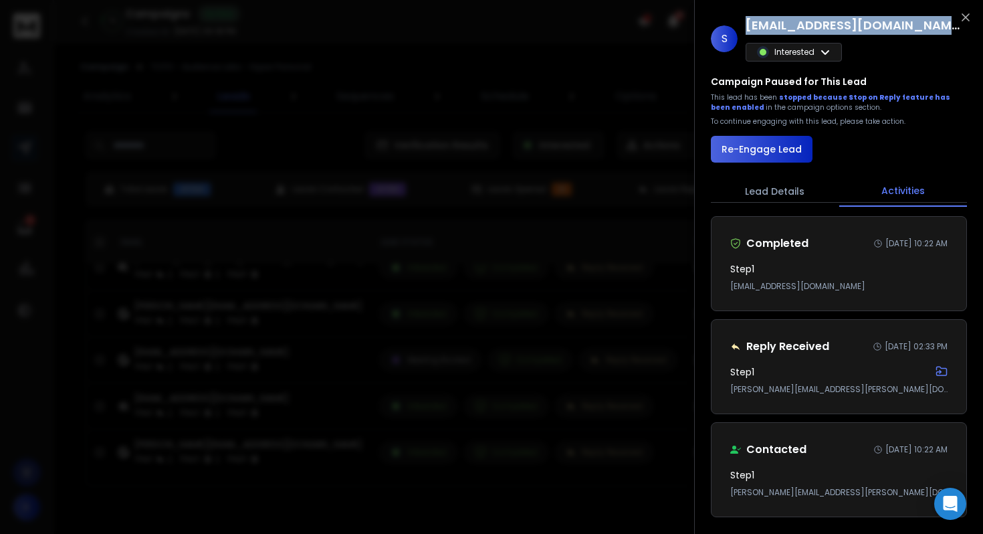
click at [835, 27] on h1 "[EMAIL_ADDRESS][DOMAIN_NAME]" at bounding box center [853, 25] width 214 height 19
copy h1 "[EMAIL_ADDRESS][DOMAIN_NAME]"
click at [852, 27] on h1 "[EMAIL_ADDRESS][DOMAIN_NAME]" at bounding box center [853, 25] width 214 height 19
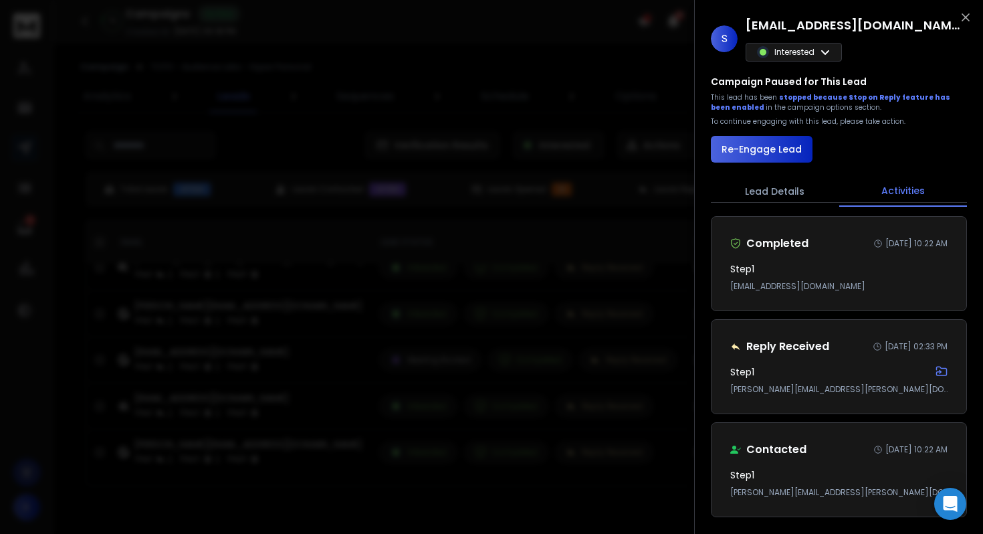
click at [427, 120] on div at bounding box center [491, 267] width 983 height 534
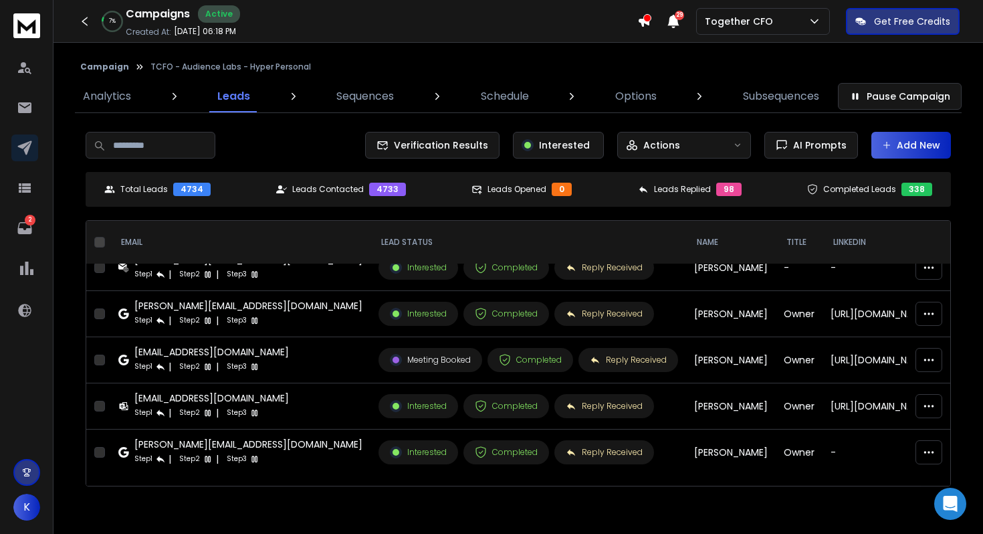
click at [209, 442] on div "[PERSON_NAME][EMAIL_ADDRESS][DOMAIN_NAME]" at bounding box center [248, 443] width 228 height 13
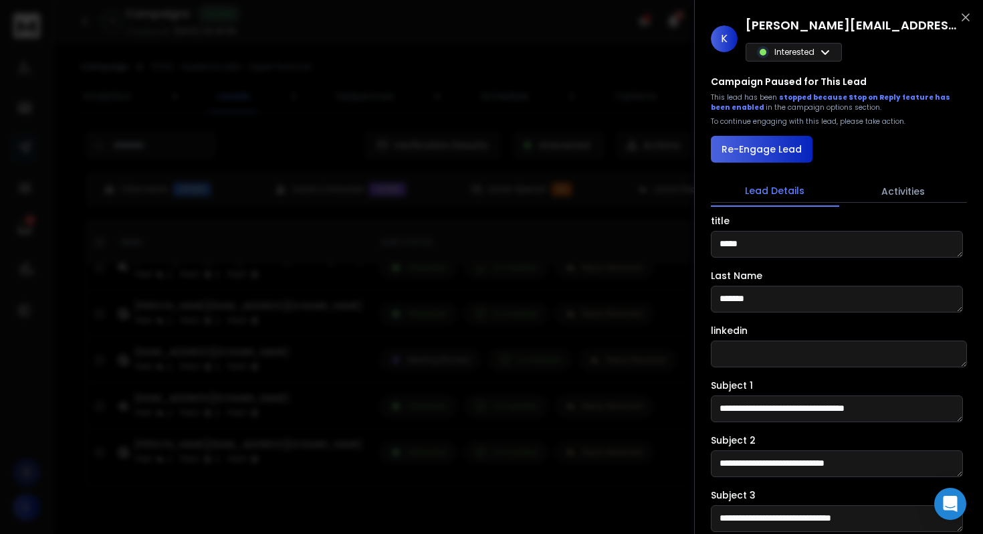
click at [831, 24] on h1 "[PERSON_NAME][EMAIL_ADDRESS][DOMAIN_NAME]" at bounding box center [853, 25] width 214 height 19
copy h1 "[PERSON_NAME][EMAIL_ADDRESS][DOMAIN_NAME]"
click at [477, 282] on div at bounding box center [491, 267] width 983 height 534
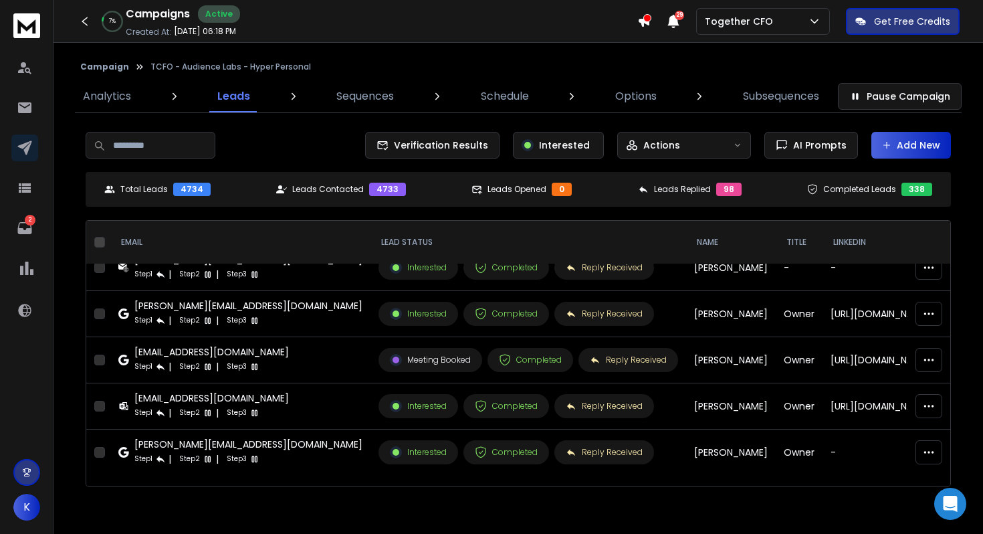
click at [901, 149] on button "Add New" at bounding box center [911, 145] width 80 height 27
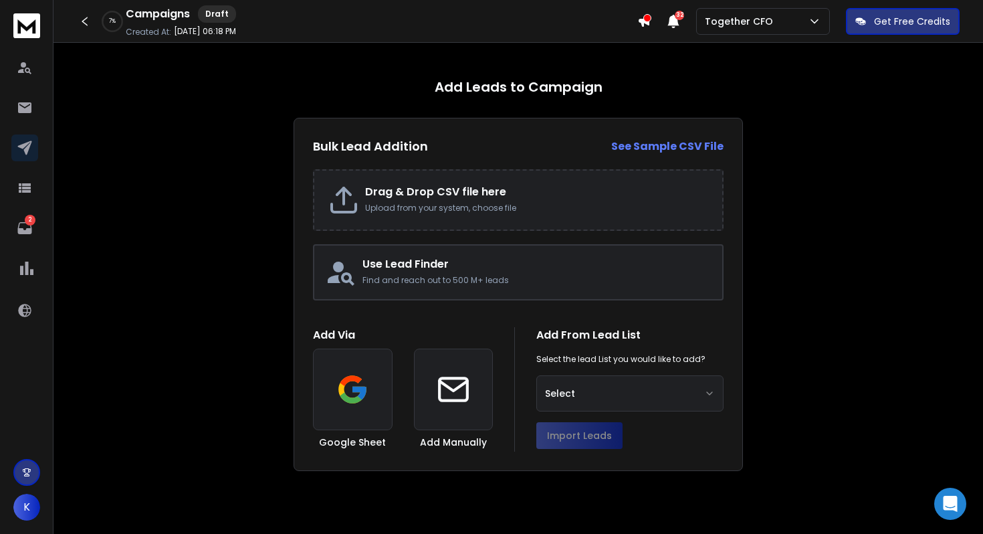
click at [542, 220] on div "Drag & Drop CSV file here Upload from your system, choose file" at bounding box center [518, 200] width 411 height 62
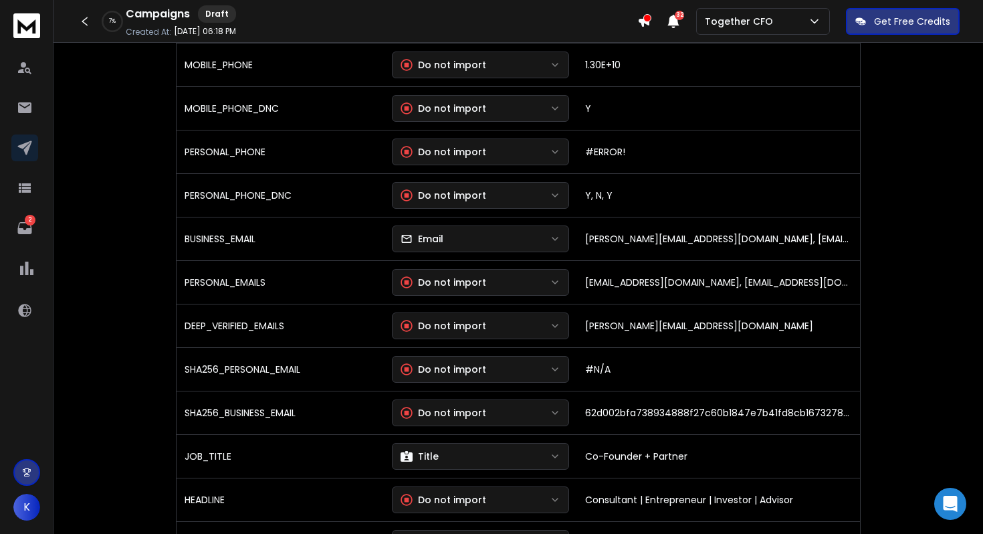
scroll to position [986, 0]
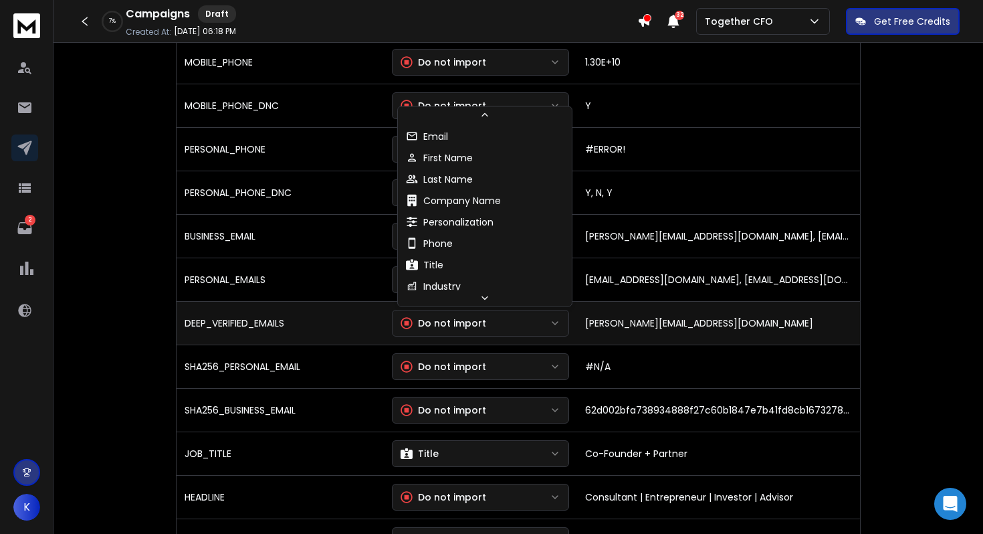
click at [465, 316] on div "Do not import" at bounding box center [444, 322] width 86 height 13
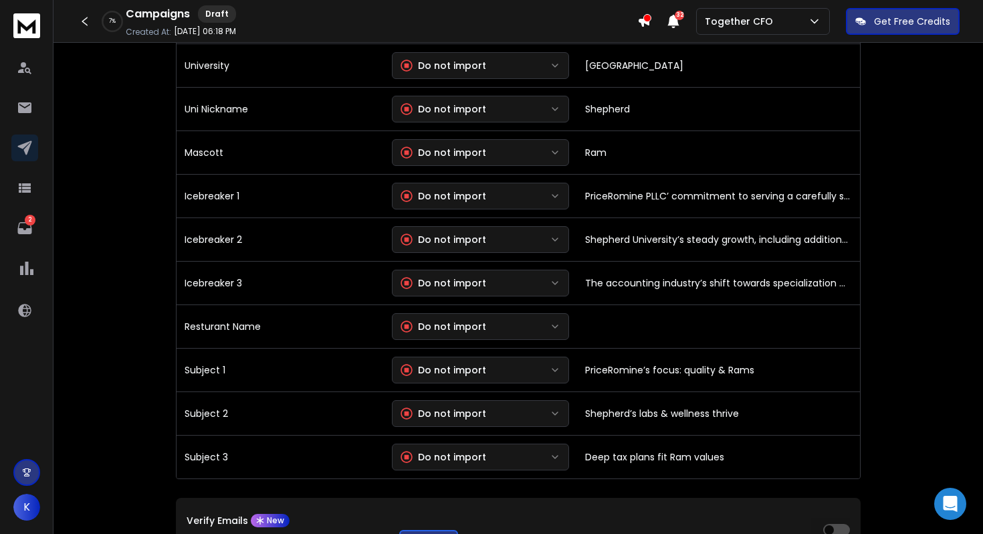
scroll to position [3374, 0]
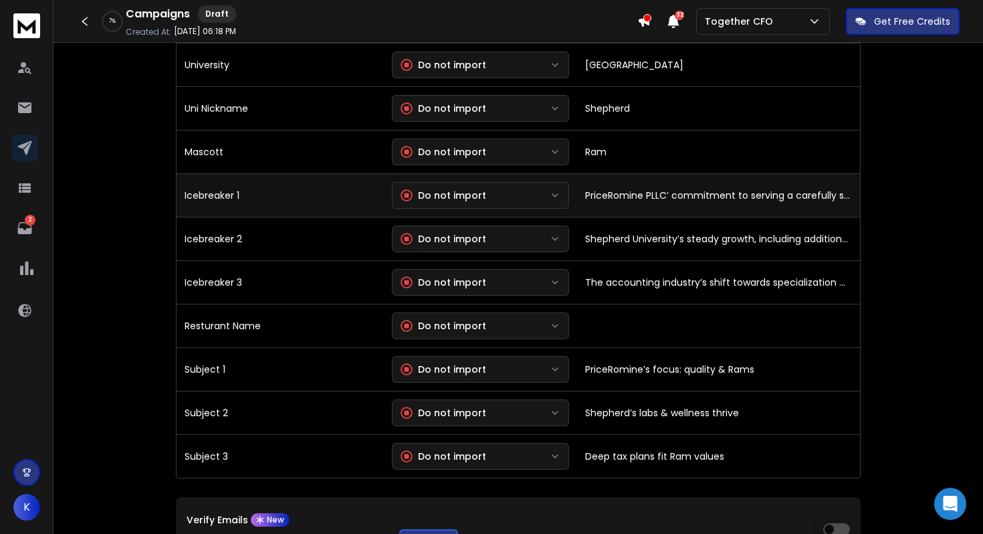
click at [501, 203] on button "Do not import" at bounding box center [480, 195] width 177 height 27
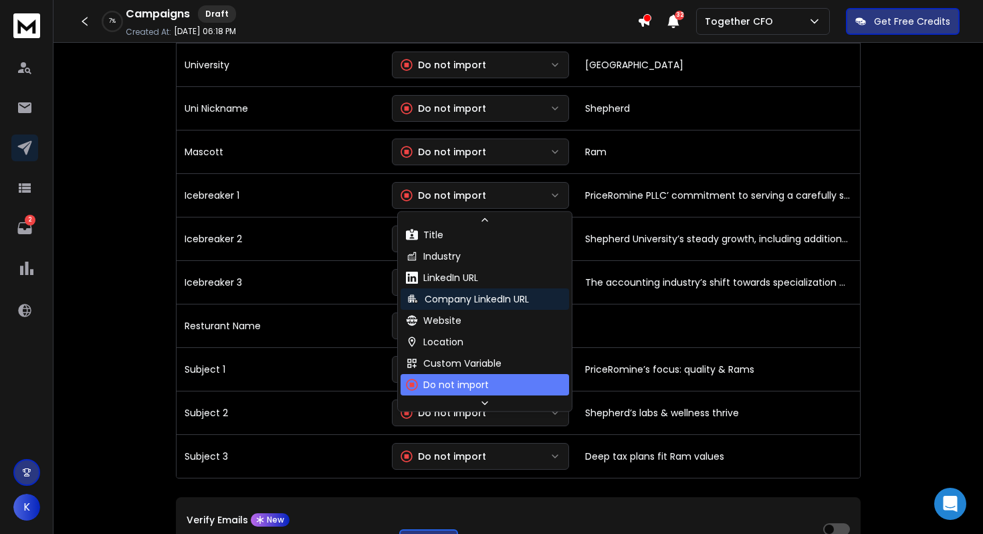
scroll to position [114, 0]
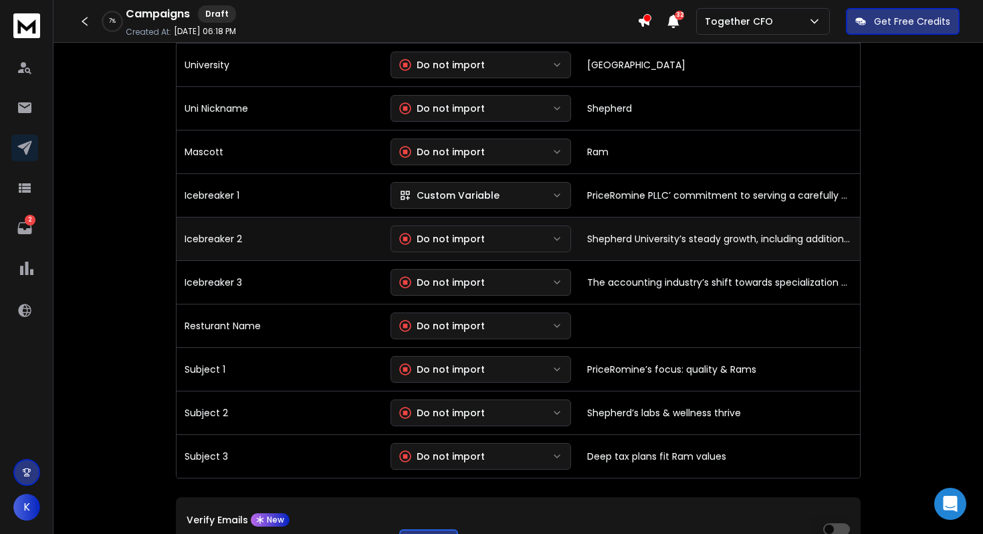
click at [478, 242] on div "Do not import" at bounding box center [442, 238] width 86 height 13
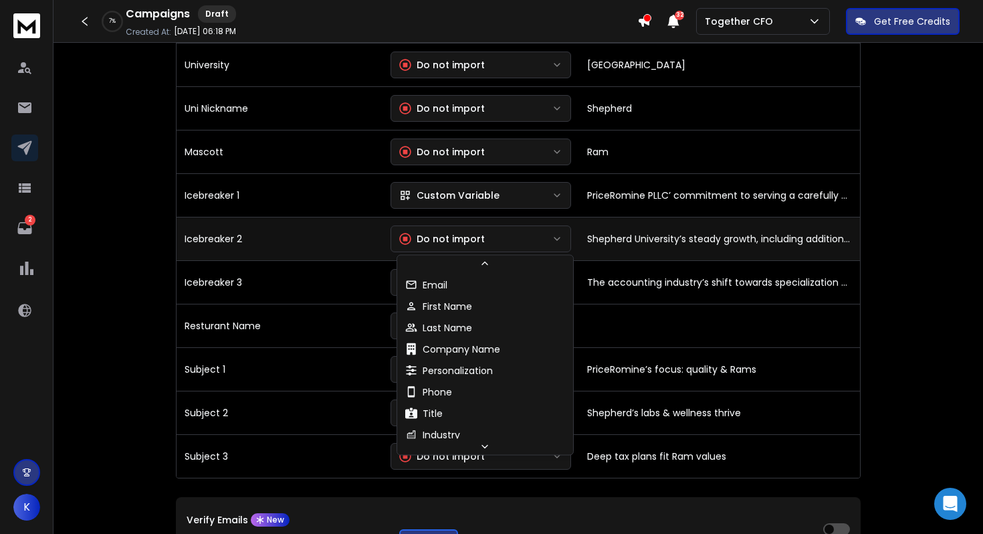
scroll to position [135, 0]
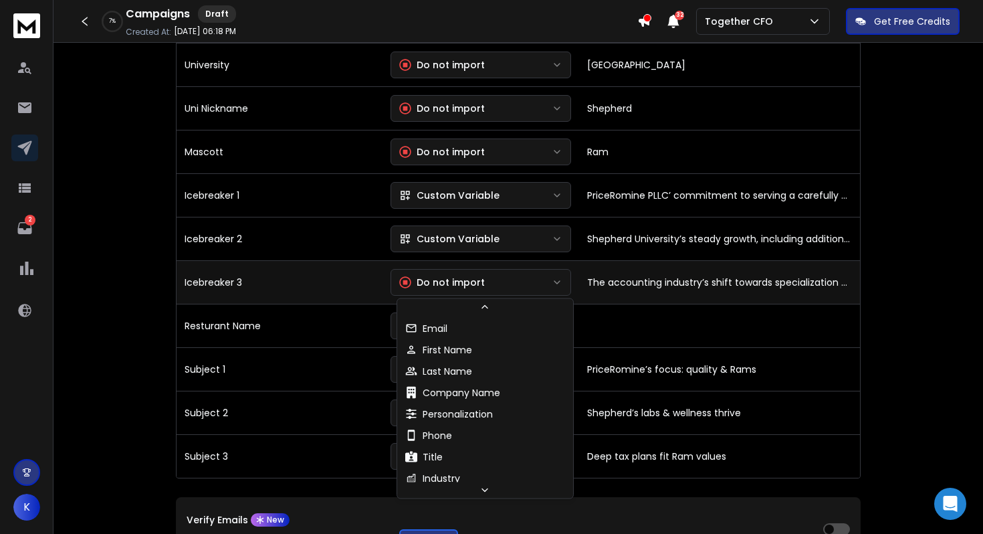
click at [479, 285] on div "Do not import" at bounding box center [442, 282] width 86 height 13
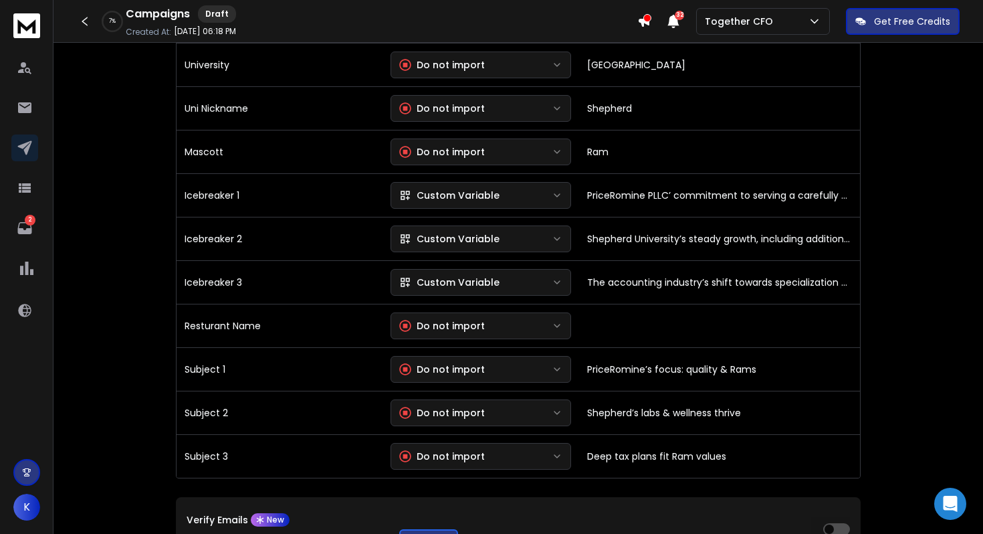
scroll to position [3525, 0]
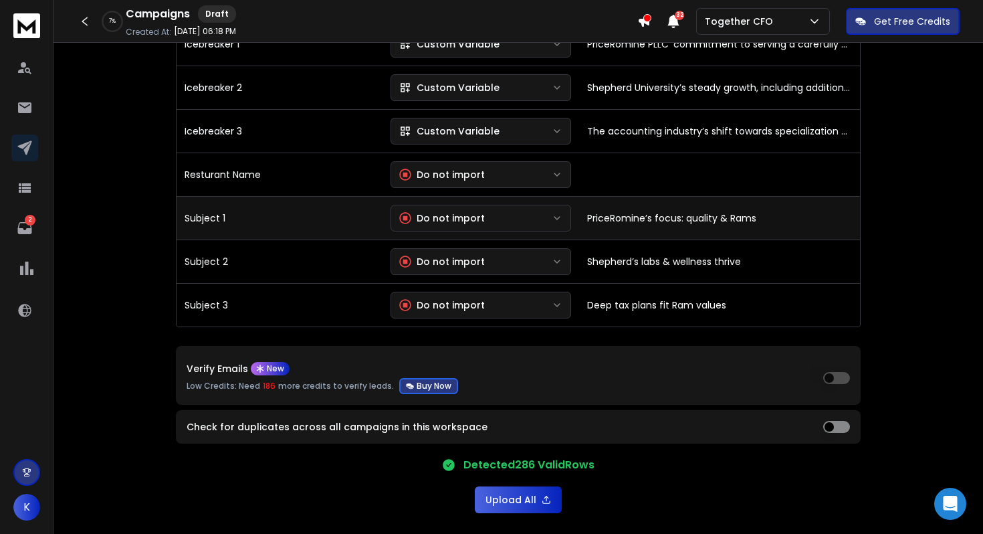
click at [493, 221] on button "Do not import" at bounding box center [481, 218] width 181 height 27
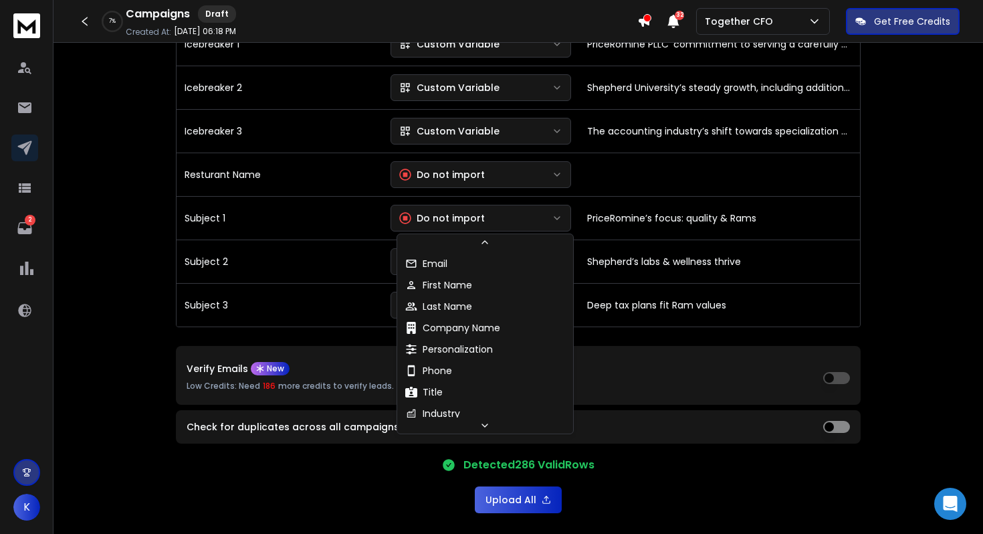
scroll to position [135, 0]
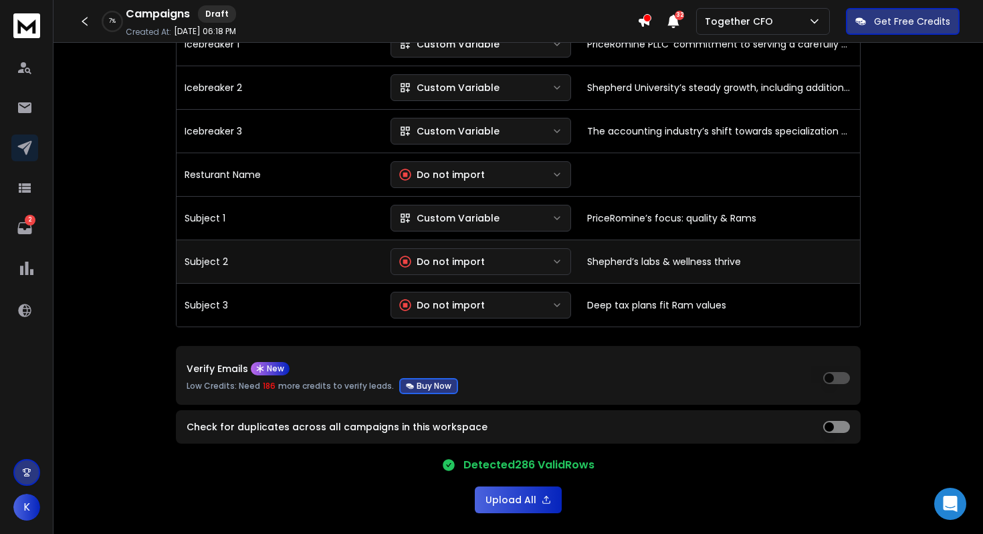
click at [489, 257] on button "Do not import" at bounding box center [481, 261] width 181 height 27
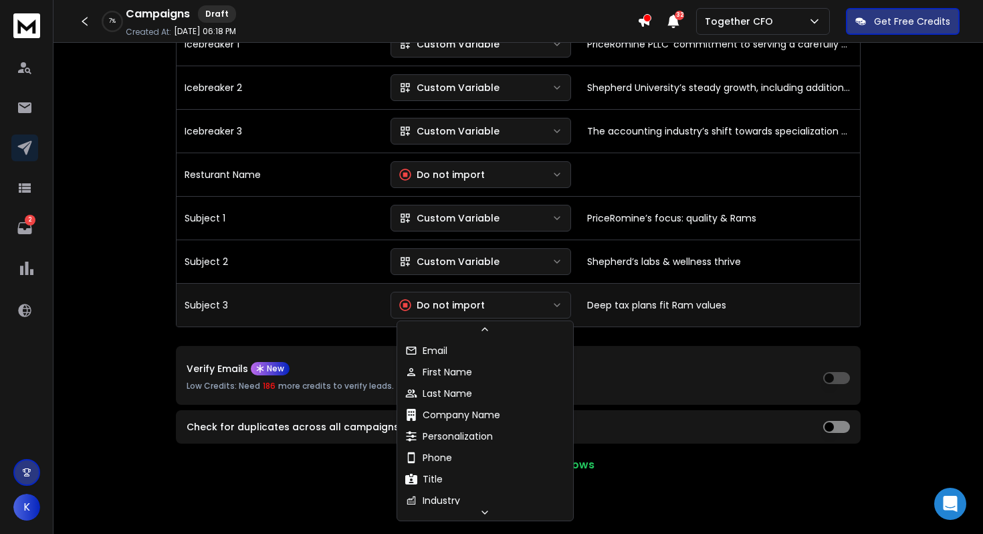
click at [492, 298] on button "Do not import" at bounding box center [481, 305] width 181 height 27
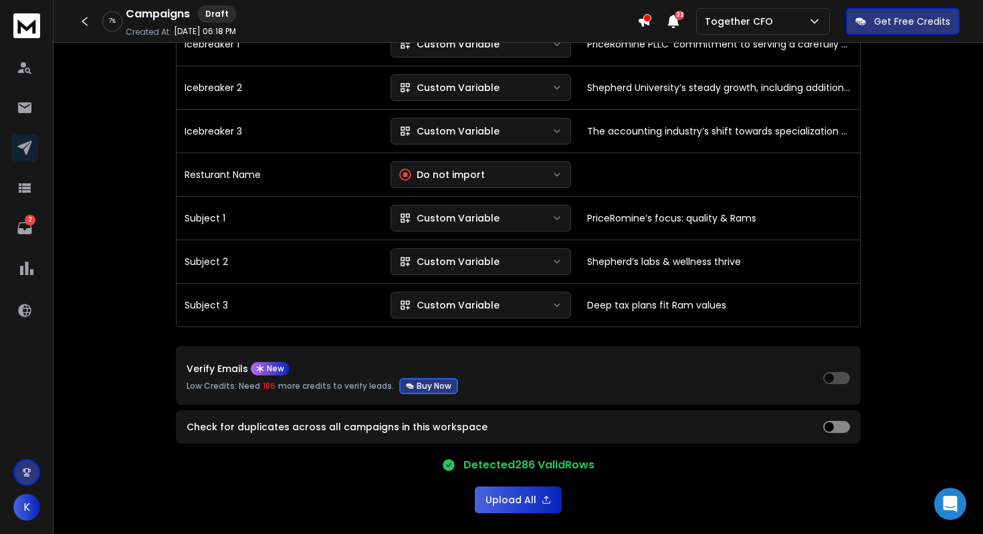
click at [840, 429] on button "Check for duplicates across all campaigns in this workspace" at bounding box center [836, 427] width 27 height 12
click at [534, 502] on button "Upload All" at bounding box center [518, 499] width 87 height 27
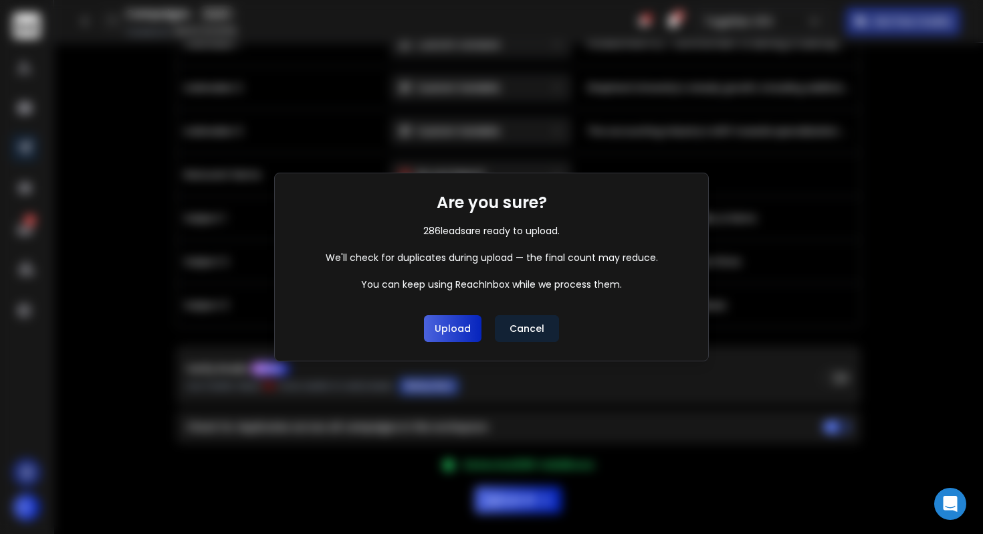
click at [456, 334] on button "Upload" at bounding box center [453, 328] width 58 height 27
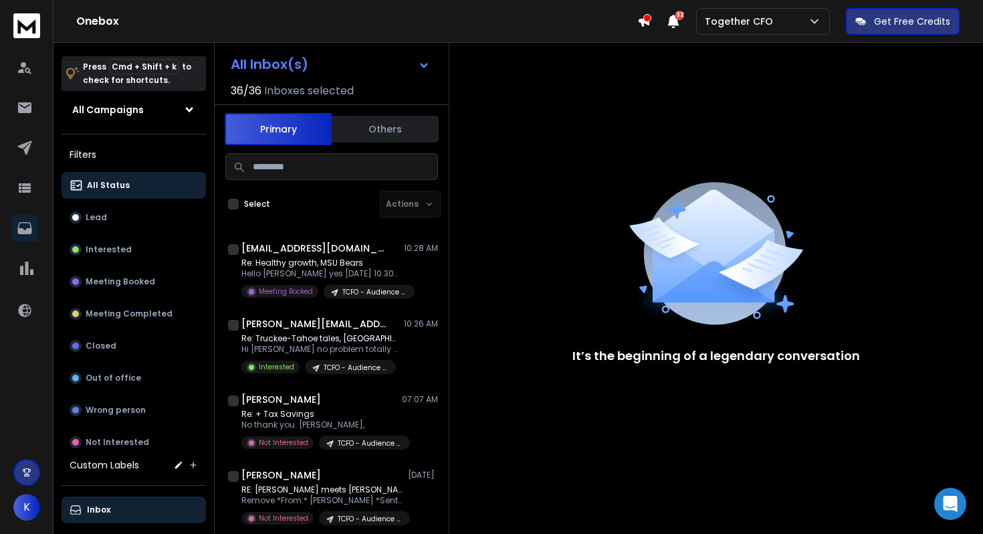
click at [316, 169] on input at bounding box center [331, 166] width 213 height 27
paste input "**********"
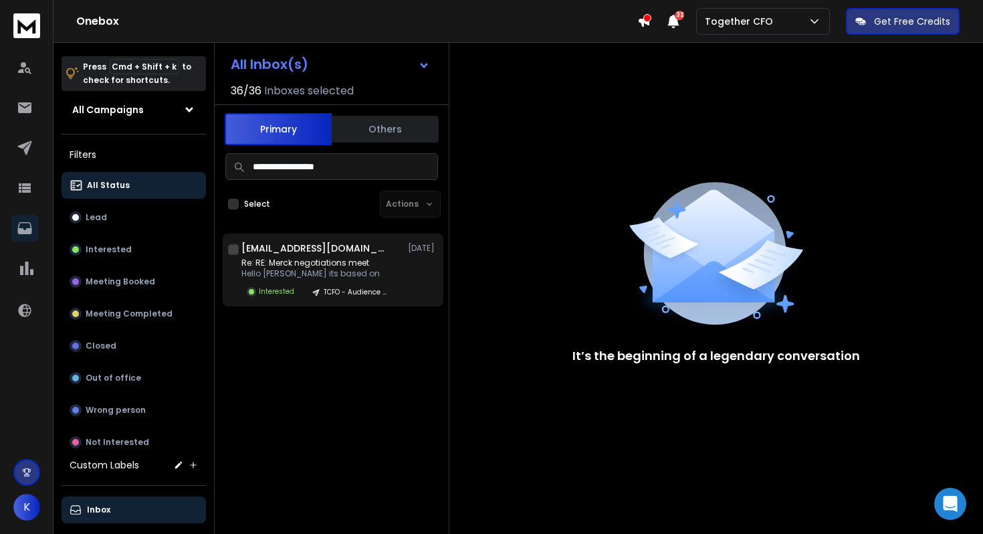
type input "**********"
click at [294, 259] on p "Re: RE: Merck negotiations meet" at bounding box center [318, 262] width 154 height 11
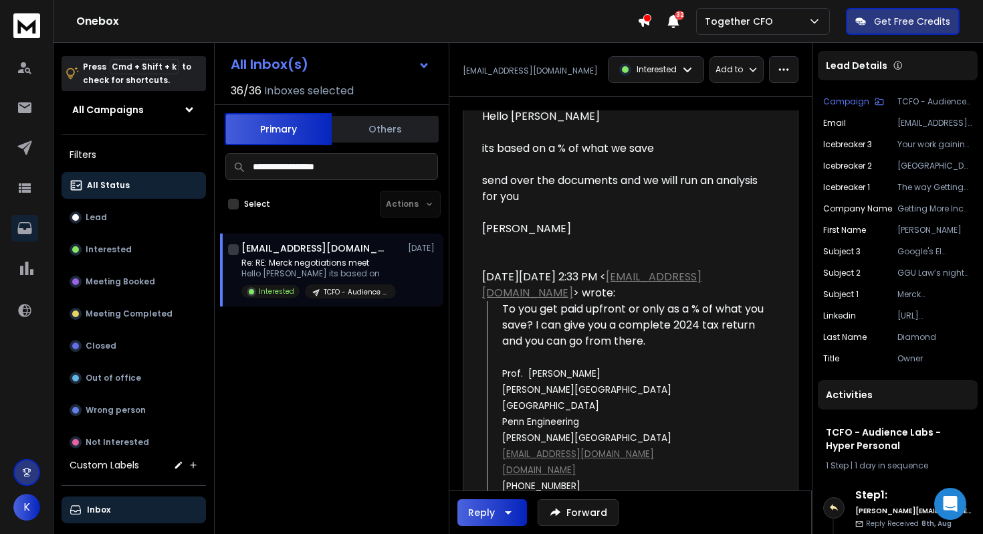
scroll to position [165, 0]
drag, startPoint x: 601, startPoint y: 362, endPoint x: 527, endPoint y: 361, distance: 74.2
click at [527, 364] on div "Prof. [PERSON_NAME]" at bounding box center [635, 372] width 266 height 16
copy span "[PERSON_NAME]"
